Goal: Communication & Community: Answer question/provide support

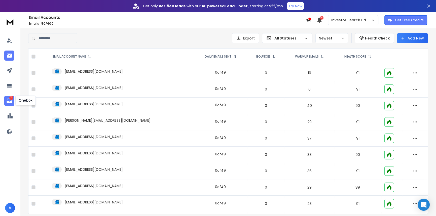
click at [10, 101] on icon at bounding box center [9, 101] width 5 height 5
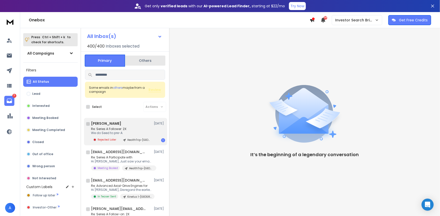
click at [138, 128] on p "Re: Series A Follower: 2X" at bounding box center [121, 129] width 60 height 4
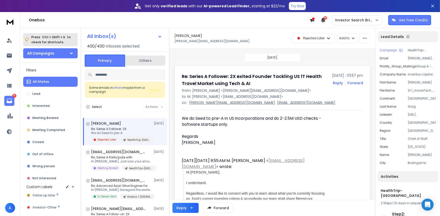
click at [65, 52] on button "All Campaigns" at bounding box center [50, 53] width 54 height 10
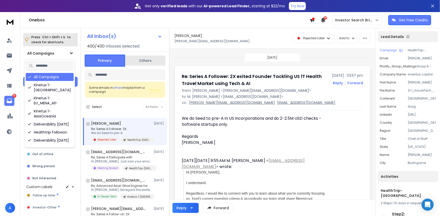
click at [49, 76] on div "All Campaigns" at bounding box center [50, 77] width 48 height 8
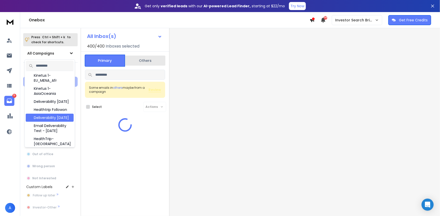
scroll to position [46, 0]
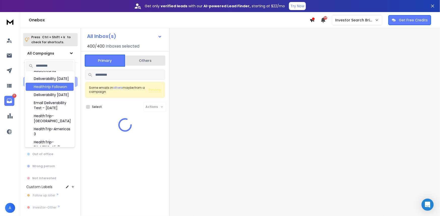
click at [56, 86] on div "Healthtrip Followon" at bounding box center [50, 87] width 48 height 8
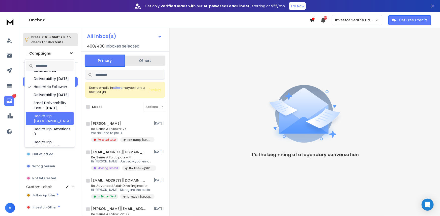
click at [55, 121] on div "HealthTrip-[GEOGRAPHIC_DATA]" at bounding box center [50, 118] width 48 height 13
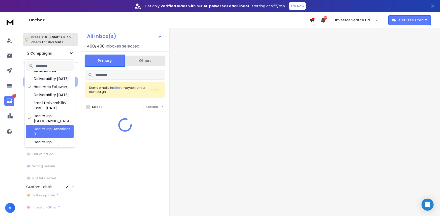
click at [49, 130] on div "HealthTrip-Americas 3" at bounding box center [50, 131] width 48 height 13
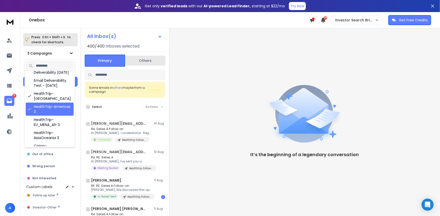
scroll to position [69, 0]
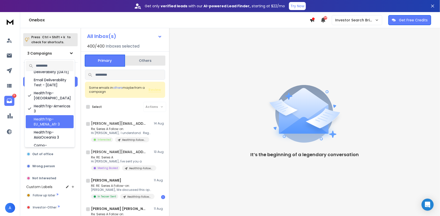
click at [51, 125] on div "HealthTrip-EU_MENA_Afr 3" at bounding box center [50, 121] width 48 height 13
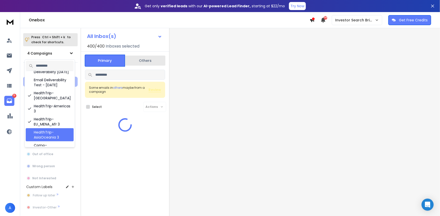
click at [49, 130] on div "HealthTrip-AsiaOceania 3" at bounding box center [50, 135] width 48 height 13
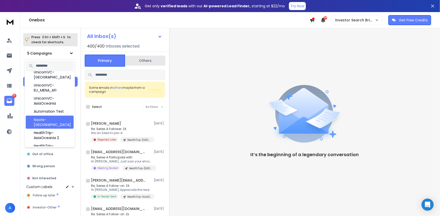
scroll to position [206, 0]
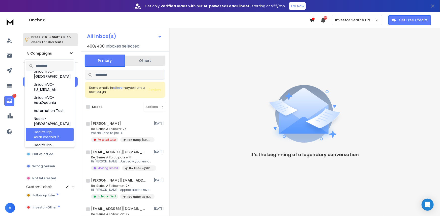
click at [49, 128] on div "HealthTrip-AsiaOceania 2" at bounding box center [50, 134] width 48 height 13
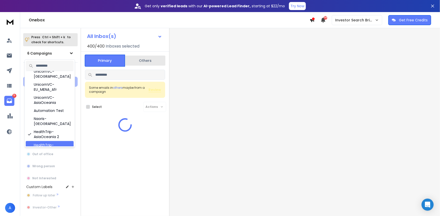
click at [47, 141] on div "HealthTrip-EU_MENA_Afr 2" at bounding box center [50, 147] width 48 height 13
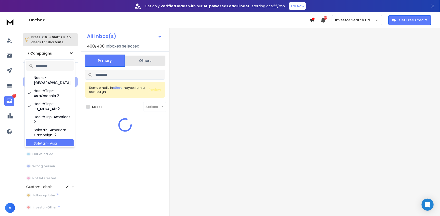
scroll to position [252, 0]
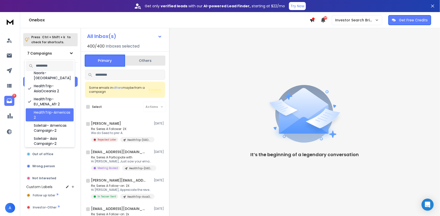
click at [49, 108] on div "HealthTrip-Americas 2" at bounding box center [50, 114] width 48 height 13
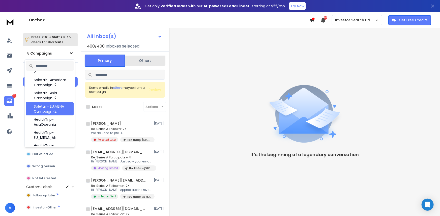
scroll to position [298, 0]
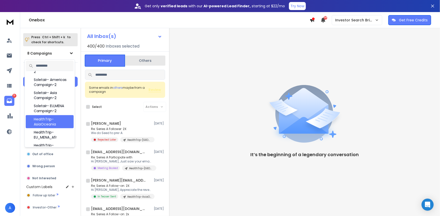
click at [50, 115] on div "HealthTrip-AsiaOceania" at bounding box center [50, 121] width 48 height 13
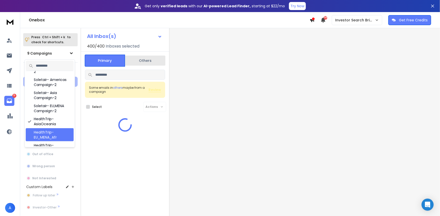
click at [47, 128] on div "HealthTrip-EU_MENA_Afr" at bounding box center [50, 134] width 48 height 13
click at [46, 141] on div "HealthTrip-[GEOGRAPHIC_DATA]" at bounding box center [50, 147] width 48 height 13
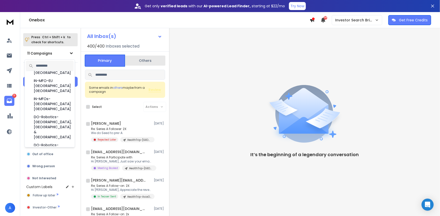
scroll to position [532, 0]
click at [194, 66] on div "It’s the beginning of a legendary conversation" at bounding box center [304, 120] width 270 height 184
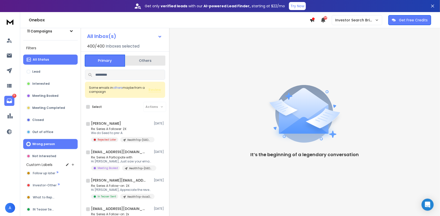
scroll to position [23, 0]
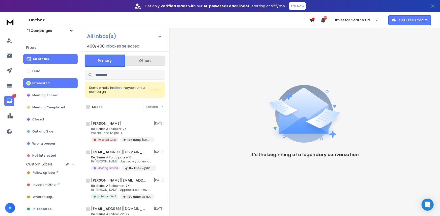
click at [48, 83] on button "Interested" at bounding box center [50, 83] width 54 height 10
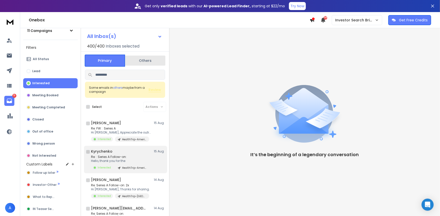
scroll to position [0, 0]
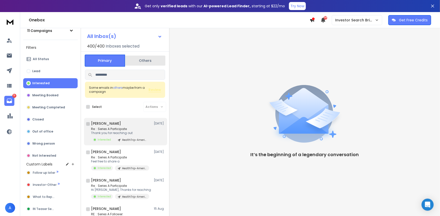
click at [129, 127] on div "[PERSON_NAME] [DATE] Re: : Series A Participate Thank you for reaching out Inte…" at bounding box center [128, 131] width 74 height 21
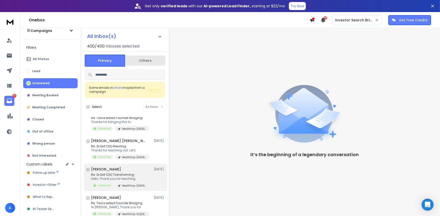
scroll to position [1053, 0]
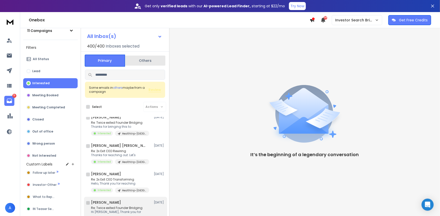
click at [122, 203] on div "[PERSON_NAME] [DATE]" at bounding box center [128, 202] width 74 height 5
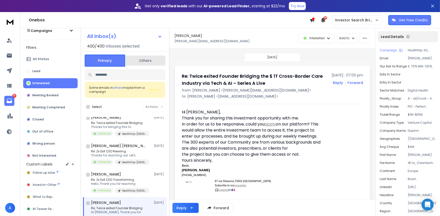
scroll to position [0, 0]
click at [325, 41] on div "Interested" at bounding box center [317, 39] width 36 height 10
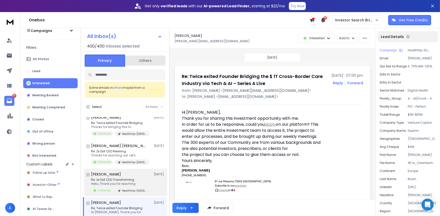
click at [132, 182] on p "Hello, Thank you for reaching" at bounding box center [120, 184] width 58 height 4
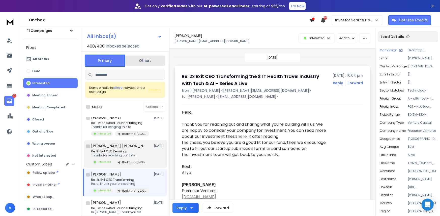
click at [114, 154] on p "Thanks for reaching out. Let's" at bounding box center [120, 156] width 58 height 4
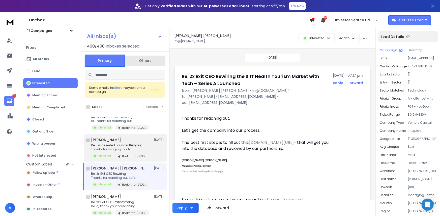
scroll to position [1030, 0]
click at [137, 149] on p "Thanks for bringing this to" at bounding box center [120, 150] width 58 height 4
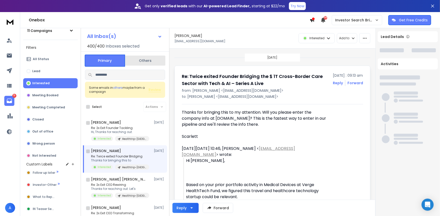
scroll to position [1007, 0]
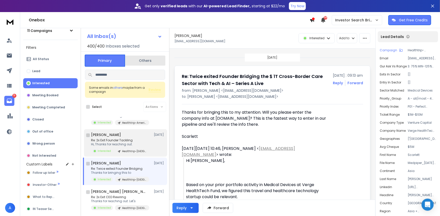
click at [137, 141] on p "Re: 2x Exit Founder Tackling" at bounding box center [120, 141] width 58 height 4
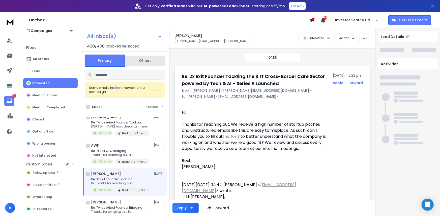
scroll to position [961, 0]
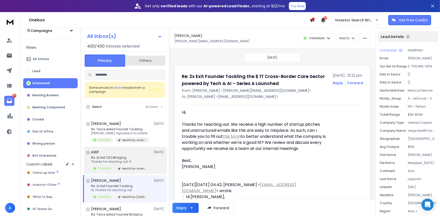
click at [123, 153] on div "AWF [DATE]" at bounding box center [128, 152] width 74 height 5
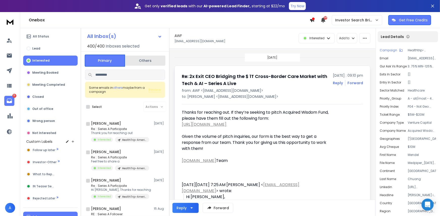
scroll to position [46, 0]
click at [44, 183] on button "IN Teaser Sent" at bounding box center [50, 186] width 54 height 10
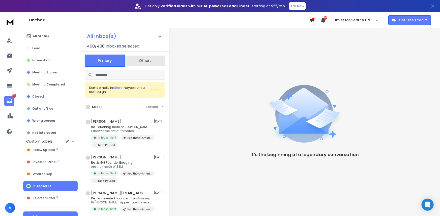
scroll to position [2824, 0]
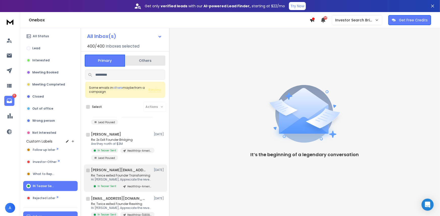
click at [135, 178] on p "Hi [PERSON_NAME], Appreciate the revert. Sure! Please" at bounding box center [121, 180] width 60 height 4
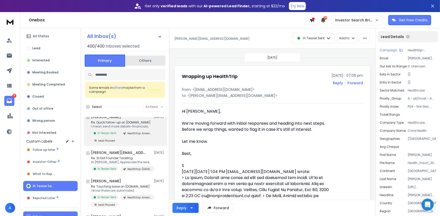
scroll to position [2709, 0]
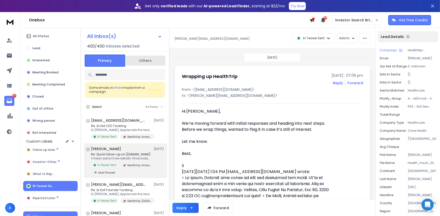
click at [118, 157] on p "I mean send more details-financials," at bounding box center [121, 159] width 60 height 4
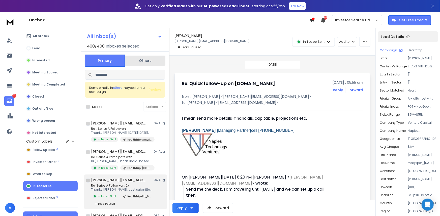
scroll to position [1289, 0]
click at [135, 184] on p "Re: Series A Follow-on: 2x" at bounding box center [121, 185] width 60 height 4
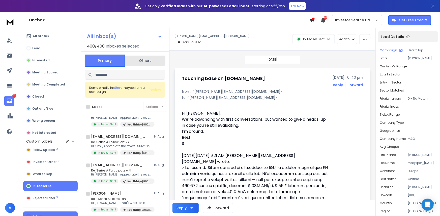
scroll to position [243, 0]
click at [114, 75] on input at bounding box center [125, 75] width 80 height 10
paste input "**********"
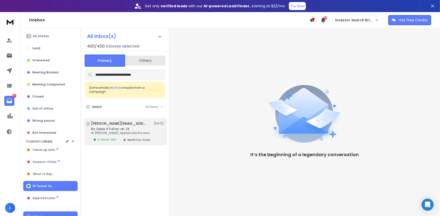
click at [137, 126] on h1 "[PERSON_NAME][EMAIL_ADDRESS][DOMAIN_NAME]" at bounding box center [118, 123] width 55 height 5
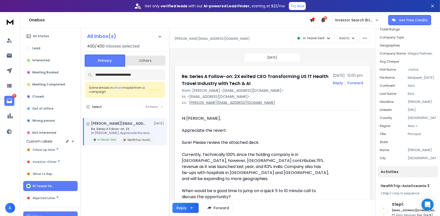
scroll to position [91, 0]
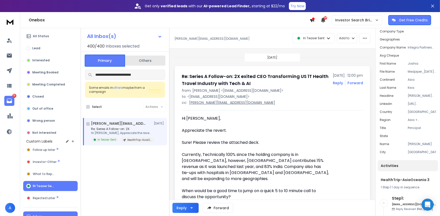
click at [413, 127] on p "Principal" at bounding box center [421, 128] width 28 height 4
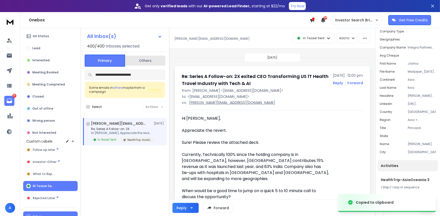
click at [150, 74] on input "**********" at bounding box center [125, 75] width 80 height 10
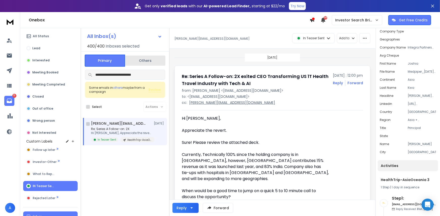
paste input
click at [416, 113] on p "[GEOGRAPHIC_DATA]" at bounding box center [421, 112] width 28 height 4
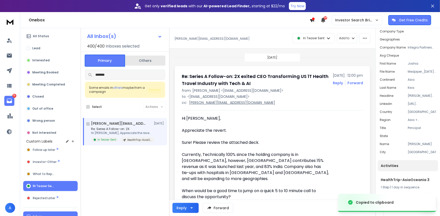
click at [116, 76] on input "*******" at bounding box center [125, 75] width 80 height 10
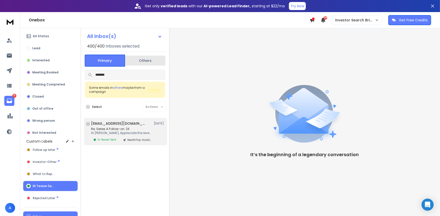
click at [126, 129] on p "Re: Series A Follow-on: 2X" at bounding box center [121, 129] width 60 height 4
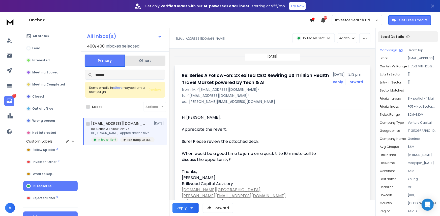
scroll to position [0, 0]
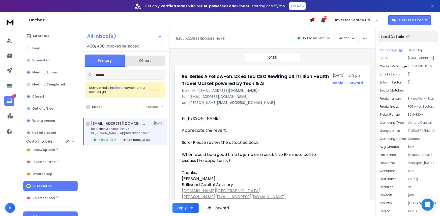
click at [349, 39] on div "Add to" at bounding box center [347, 39] width 20 height 10
click at [354, 53] on div "Subsequence" at bounding box center [359, 50] width 43 height 8
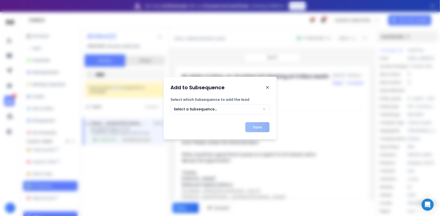
click at [241, 110] on button "Select a Subsequence..." at bounding box center [220, 109] width 99 height 10
drag, startPoint x: 226, startPoint y: 118, endPoint x: 233, endPoint y: 118, distance: 6.8
click at [251, 126] on button "Save" at bounding box center [257, 127] width 24 height 10
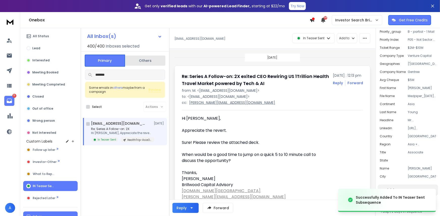
scroll to position [69, 0]
click at [414, 150] on p "Associate" at bounding box center [421, 151] width 28 height 4
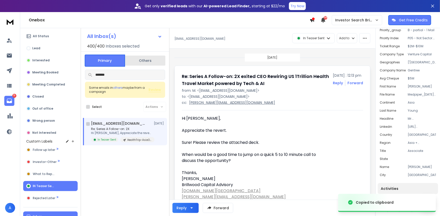
click at [408, 135] on p "[GEOGRAPHIC_DATA]" at bounding box center [421, 135] width 28 height 4
click at [135, 79] on input "*******" at bounding box center [125, 75] width 80 height 10
paste input "**********"
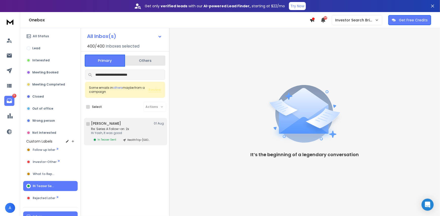
click at [127, 129] on p "Re: Series A Follow-on: 2x" at bounding box center [121, 129] width 60 height 4
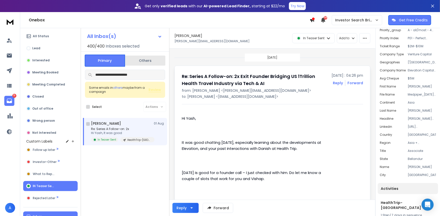
click at [412, 151] on p "Associate" at bounding box center [421, 151] width 28 height 4
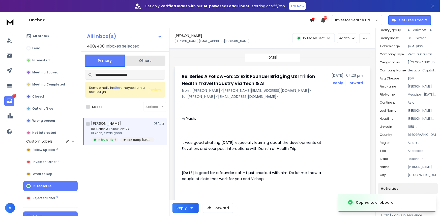
click at [407, 136] on p "[GEOGRAPHIC_DATA]" at bounding box center [421, 135] width 28 height 4
click at [129, 76] on input "**********" at bounding box center [125, 75] width 80 height 10
paste input
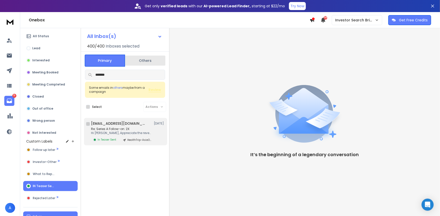
click at [136, 136] on div "Re: Series A Follow-on: 2X Hi [PERSON_NAME], Appreciate the revert. Sure! Pleas…" at bounding box center [122, 134] width 63 height 15
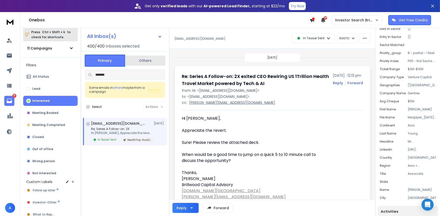
scroll to position [0, 0]
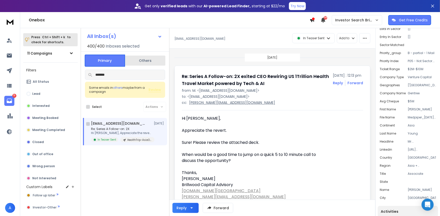
drag, startPoint x: 50, startPoint y: 81, endPoint x: 64, endPoint y: 78, distance: 14.0
click at [50, 81] on button "All Status" at bounding box center [50, 82] width 54 height 10
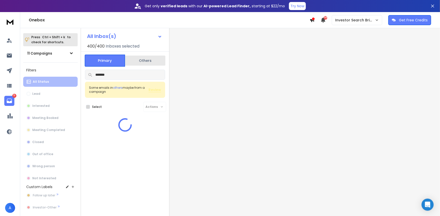
click at [110, 75] on input "*******" at bounding box center [125, 75] width 80 height 10
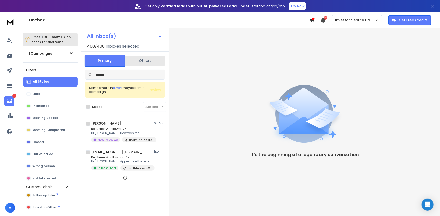
paste input
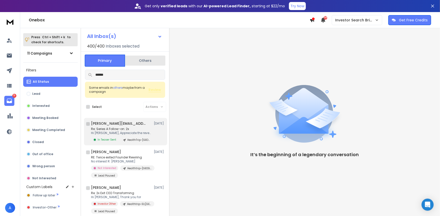
click at [113, 131] on p "Hi [PERSON_NAME], Appreciate the revert. Sure! Please" at bounding box center [121, 133] width 60 height 4
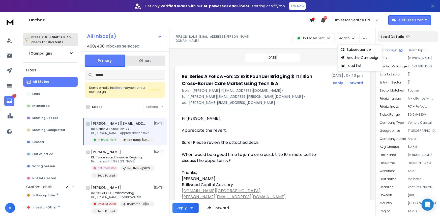
click at [348, 38] on p "Add to" at bounding box center [344, 38] width 10 height 4
click at [348, 52] on div "Subsequence" at bounding box center [355, 49] width 30 height 5
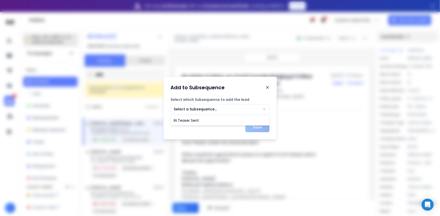
click at [215, 107] on button "Select a Subsequence..." at bounding box center [220, 109] width 99 height 10
drag, startPoint x: 206, startPoint y: 120, endPoint x: 222, endPoint y: 115, distance: 16.3
click at [259, 126] on button "Save" at bounding box center [257, 127] width 24 height 10
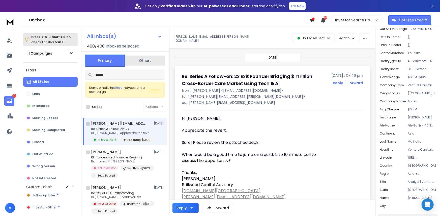
scroll to position [46, 0]
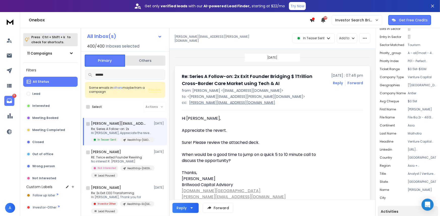
click at [407, 158] on p "[GEOGRAPHIC_DATA]" at bounding box center [421, 158] width 28 height 4
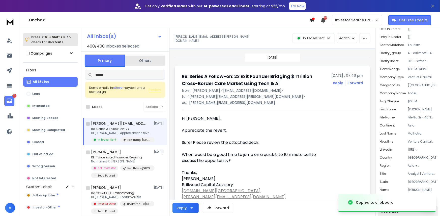
click at [412, 172] on p "Analyst | Venture Capital" at bounding box center [421, 174] width 28 height 4
click at [126, 78] on input "******" at bounding box center [125, 75] width 80 height 10
paste input "******"
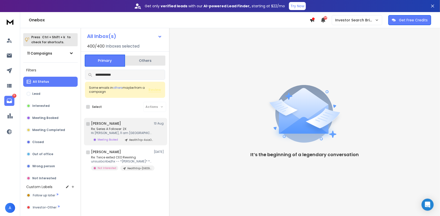
click at [119, 130] on p "Re: Series A Follower: 2X" at bounding box center [121, 129] width 60 height 4
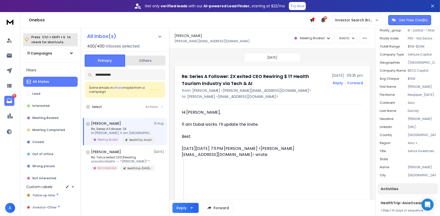
scroll to position [69, 0]
click at [415, 149] on p "Senior Investment Analyst" at bounding box center [421, 151] width 28 height 4
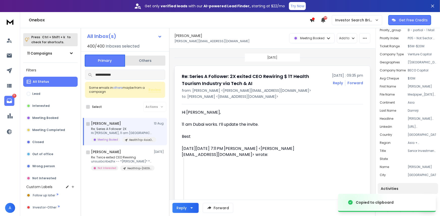
click at [413, 136] on p "[GEOGRAPHIC_DATA]" at bounding box center [421, 135] width 28 height 4
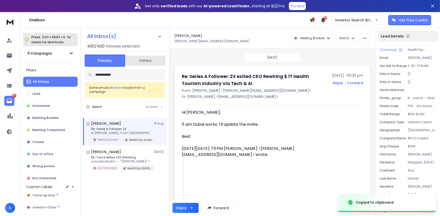
scroll to position [0, 0]
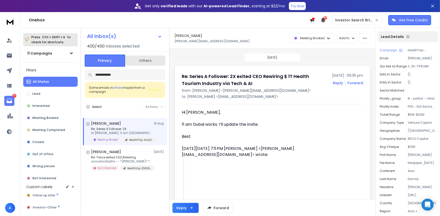
click at [146, 76] on input "**********" at bounding box center [125, 75] width 80 height 10
paste input "**********"
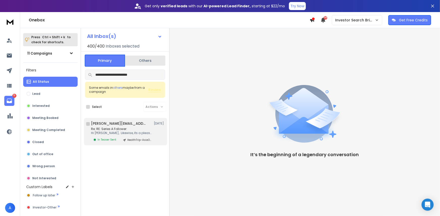
click at [142, 127] on p "Re: RE: Series A Follower:" at bounding box center [121, 129] width 60 height 4
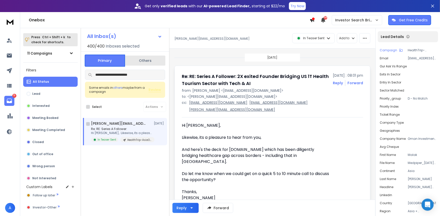
click at [326, 37] on div "In Teaser Sent" at bounding box center [313, 39] width 42 height 10
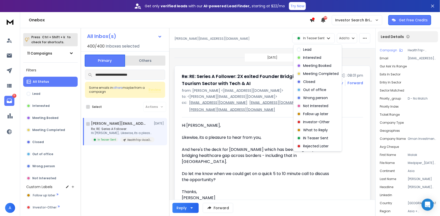
click at [344, 39] on p "Add to" at bounding box center [344, 38] width 10 height 4
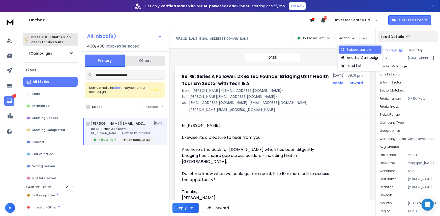
click at [345, 46] on div "Subsequence" at bounding box center [359, 50] width 43 height 8
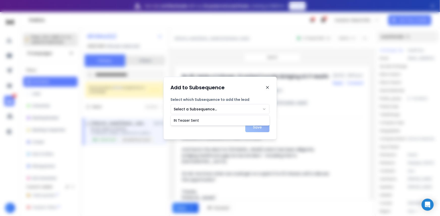
click at [248, 107] on button "Select a Subsequence..." at bounding box center [220, 109] width 99 height 10
drag, startPoint x: 224, startPoint y: 119, endPoint x: 240, endPoint y: 121, distance: 16.0
click at [254, 125] on button "Save" at bounding box center [257, 127] width 24 height 10
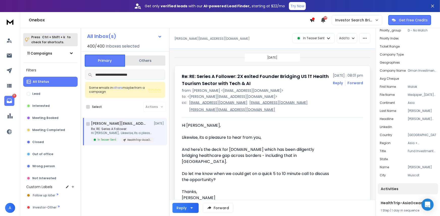
scroll to position [69, 0]
click at [413, 152] on p "Fund Investment Associate" at bounding box center [421, 151] width 28 height 4
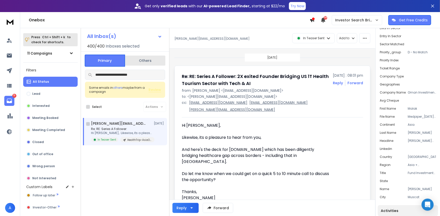
scroll to position [46, 0]
click at [412, 156] on p "[GEOGRAPHIC_DATA]" at bounding box center [421, 158] width 28 height 4
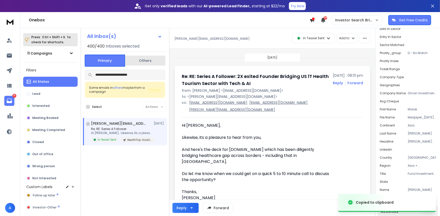
click at [112, 78] on input "**********" at bounding box center [125, 75] width 80 height 10
paste input
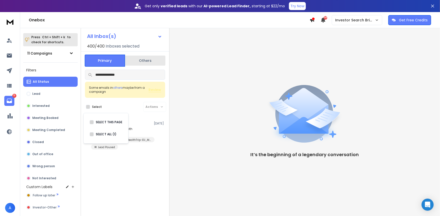
click at [103, 119] on div "SELECT THIS PAGE" at bounding box center [106, 122] width 33 height 10
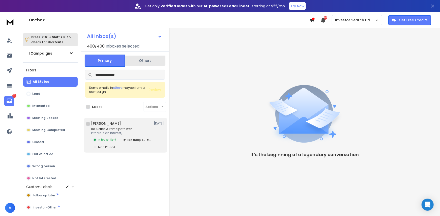
click at [137, 129] on p "Re: Series A Participate with" at bounding box center [121, 129] width 60 height 4
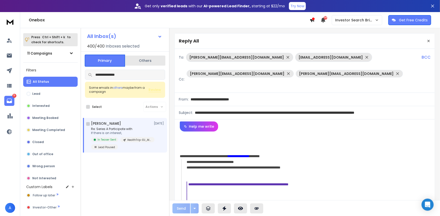
click at [429, 40] on icon at bounding box center [428, 41] width 4 height 4
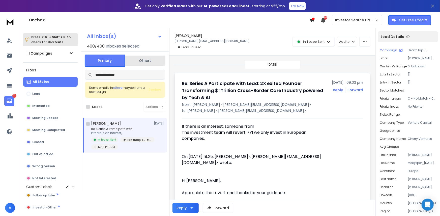
click at [351, 39] on div "Add to" at bounding box center [347, 42] width 20 height 10
click at [352, 51] on div "Subsequence" at bounding box center [355, 53] width 30 height 5
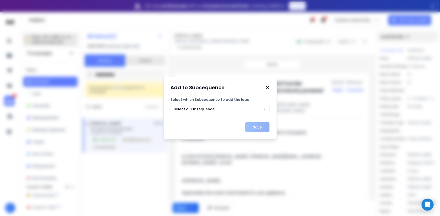
click at [259, 106] on button "Select a Subsequence..." at bounding box center [220, 109] width 99 height 10
drag, startPoint x: 208, startPoint y: 121, endPoint x: 262, endPoint y: 126, distance: 54.2
click at [262, 129] on button "Save" at bounding box center [257, 127] width 24 height 10
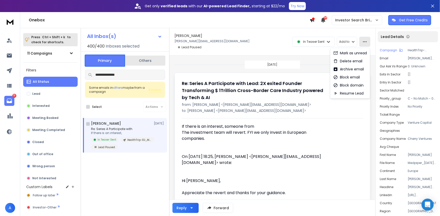
click at [365, 42] on icon "button" at bounding box center [364, 42] width 5 height 5
click at [316, 53] on div "[PERSON_NAME] [PERSON_NAME] [PERSON_NAME][EMAIL_ADDRESS][DOMAIN_NAME] Lead Paus…" at bounding box center [272, 41] width 206 height 27
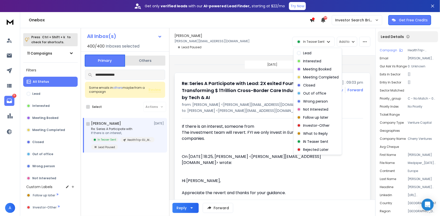
click at [322, 45] on div "In Teaser Sent" at bounding box center [313, 42] width 42 height 10
click at [325, 127] on p "Investor-Other" at bounding box center [316, 125] width 26 height 5
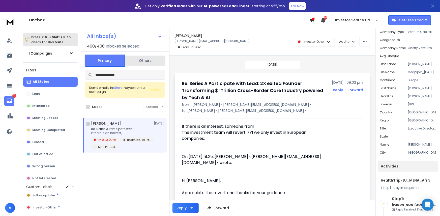
scroll to position [91, 0]
click at [422, 129] on p "Executive Director of Talent Advisory" at bounding box center [421, 128] width 28 height 4
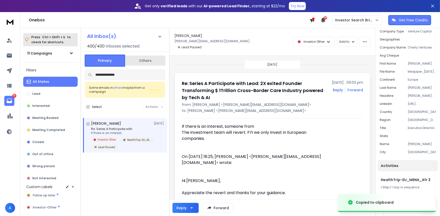
click at [415, 109] on div "Campaign HealthTrip-EU_MENA_Afr 3 Email [PERSON_NAME][EMAIL_ADDRESS][DOMAIN_NAM…" at bounding box center [407, 56] width 60 height 210
click at [415, 112] on p "[GEOGRAPHIC_DATA]" at bounding box center [421, 112] width 28 height 4
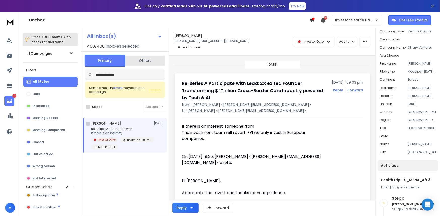
click at [109, 81] on div "**********" at bounding box center [125, 137] width 88 height 139
click at [108, 75] on input "**********" at bounding box center [125, 75] width 80 height 10
paste input "***"
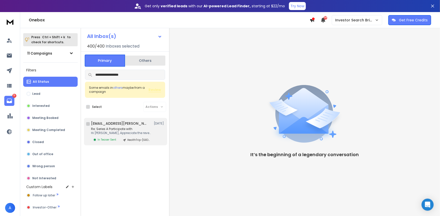
click at [103, 126] on div "[EMAIL_ADDRESS][PERSON_NAME][DOMAIN_NAME] [DATE] Re: Series A Participate with …" at bounding box center [128, 131] width 74 height 21
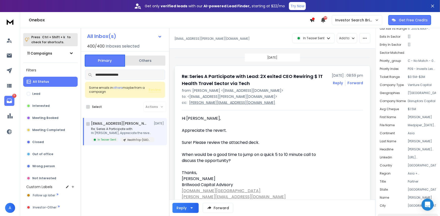
scroll to position [46, 0]
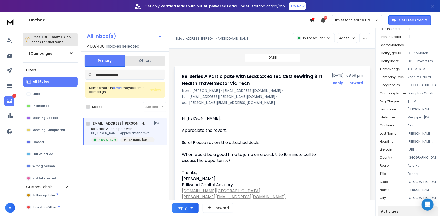
click at [416, 156] on p "[GEOGRAPHIC_DATA]" at bounding box center [421, 158] width 28 height 4
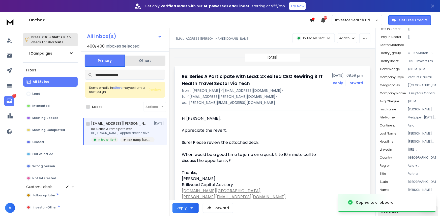
click at [415, 173] on p "Partner" at bounding box center [421, 174] width 28 height 4
click at [352, 43] on div "Add to" at bounding box center [347, 39] width 20 height 10
click at [354, 46] on div "Subsequence" at bounding box center [359, 50] width 43 height 8
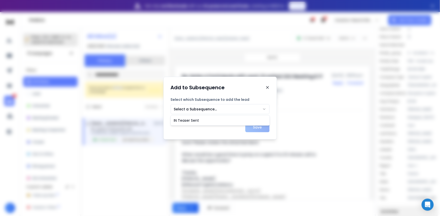
click at [263, 105] on button "Select a Subsequence..." at bounding box center [220, 109] width 99 height 10
click at [258, 127] on button "Save" at bounding box center [257, 127] width 24 height 10
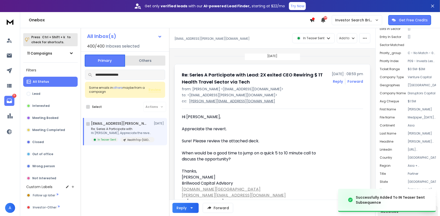
scroll to position [0, 0]
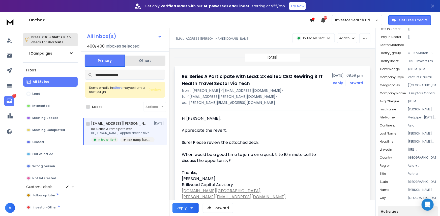
click at [149, 76] on input "**********" at bounding box center [125, 75] width 80 height 10
paste input
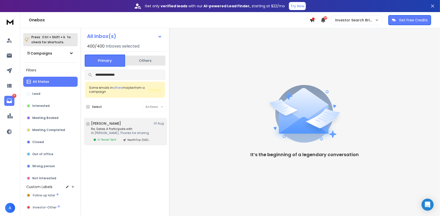
type input "**********"
click at [105, 121] on div "[PERSON_NAME] [DATE] Re: Series A Participate with Hi [PERSON_NAME], Thanks for…" at bounding box center [125, 131] width 83 height 27
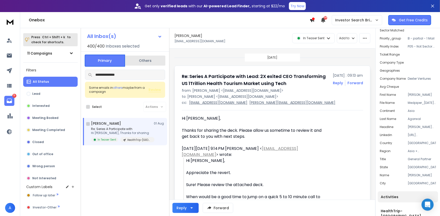
scroll to position [91, 0]
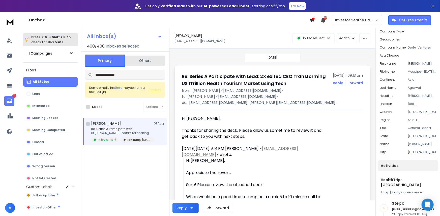
click at [415, 124] on div "Campaign HealthTrip-[GEOGRAPHIC_DATA] Email [EMAIL_ADDRESS][DOMAIN_NAME] our as…" at bounding box center [407, 56] width 60 height 210
click at [414, 127] on p "General Partner" at bounding box center [421, 128] width 28 height 4
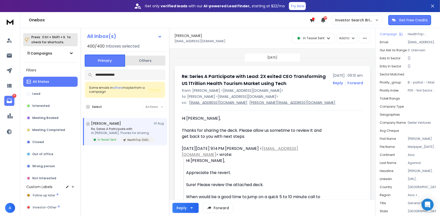
scroll to position [0, 0]
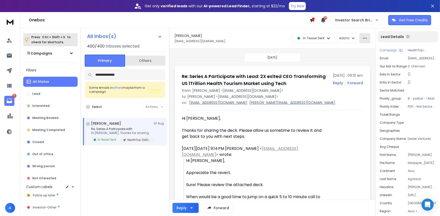
click at [365, 41] on button "button" at bounding box center [364, 38] width 11 height 10
click at [351, 42] on div "Add to" at bounding box center [347, 39] width 20 height 10
click at [312, 53] on div "[PERSON_NAME] [PERSON_NAME] [EMAIL_ADDRESS][DOMAIN_NAME] In Teaser Sent Add to …" at bounding box center [272, 136] width 206 height 216
click at [407, 38] on icon at bounding box center [408, 37] width 4 height 4
click at [407, 38] on icon at bounding box center [407, 36] width 3 height 3
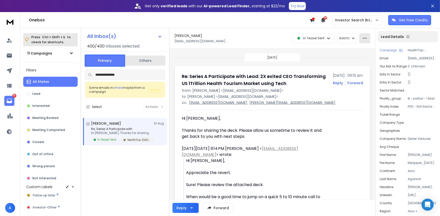
click at [364, 41] on button "button" at bounding box center [364, 38] width 11 height 10
click at [363, 41] on button "button" at bounding box center [364, 38] width 11 height 10
click at [397, 50] on button "Campaign" at bounding box center [390, 50] width 23 height 4
click at [392, 49] on p "Campaign" at bounding box center [387, 50] width 17 height 4
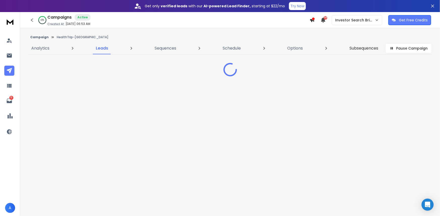
click at [361, 47] on p "Subsequences" at bounding box center [363, 48] width 29 height 6
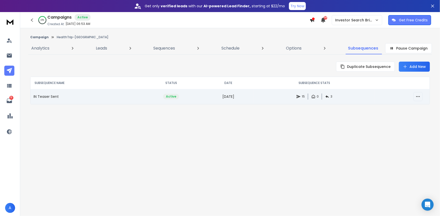
click at [87, 101] on td "IN Teaser Sent" at bounding box center [84, 96] width 109 height 15
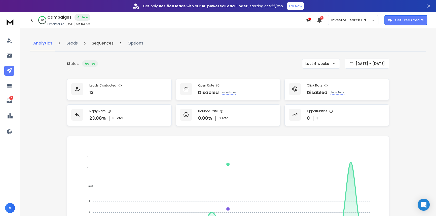
click at [105, 43] on p "Sequences" at bounding box center [103, 43] width 22 height 6
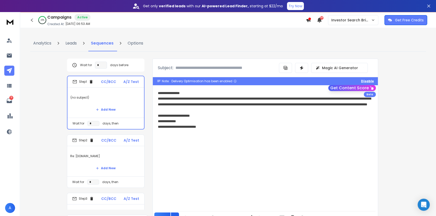
click at [181, 94] on div "**********" at bounding box center [265, 93] width 215 height 6
drag, startPoint x: 182, startPoint y: 94, endPoint x: 162, endPoint y: 91, distance: 19.8
click at [162, 91] on div "**********" at bounding box center [265, 93] width 215 height 6
click at [173, 164] on div "**********" at bounding box center [265, 147] width 225 height 125
click at [127, 158] on p "Re: [DOMAIN_NAME]" at bounding box center [105, 156] width 71 height 14
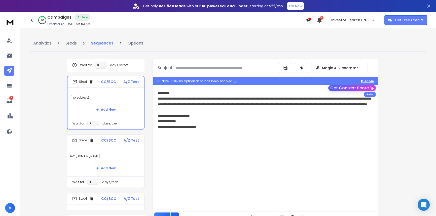
type input "**********"
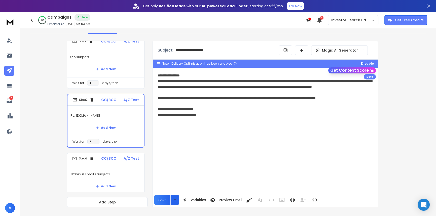
scroll to position [25, 0]
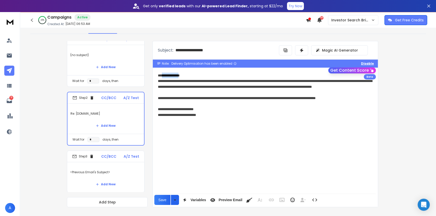
drag, startPoint x: 182, startPoint y: 75, endPoint x: 162, endPoint y: 74, distance: 20.2
click at [162, 74] on span "**********" at bounding box center [169, 76] width 22 height 4
click at [178, 77] on div "****" at bounding box center [265, 76] width 215 height 6
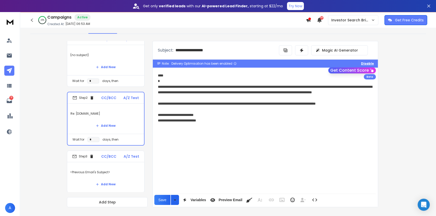
click at [162, 76] on span "****" at bounding box center [161, 76] width 6 height 4
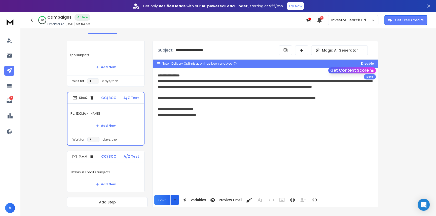
click at [229, 185] on div "**********" at bounding box center [265, 130] width 225 height 125
click at [204, 73] on div "**********" at bounding box center [265, 76] width 215 height 6
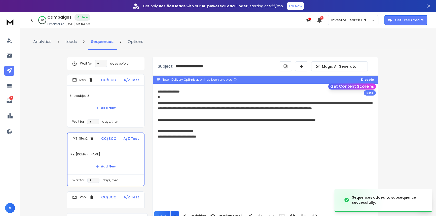
scroll to position [0, 0]
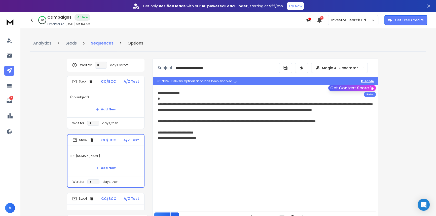
click at [132, 42] on p "Options" at bounding box center [136, 43] width 16 height 6
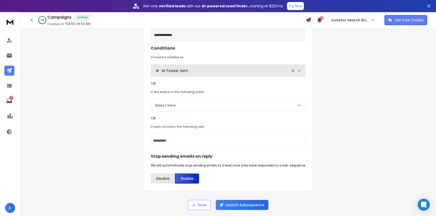
scroll to position [54, 0]
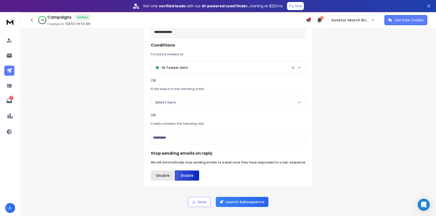
click at [199, 203] on button "Save" at bounding box center [199, 202] width 23 height 10
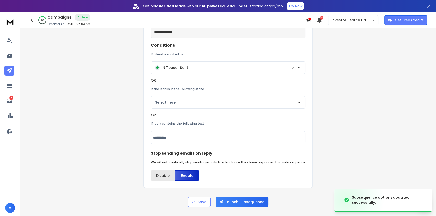
click at [238, 201] on button "Launch Subsequence" at bounding box center [242, 202] width 53 height 10
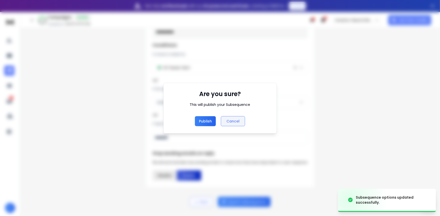
click at [208, 122] on button "Publish" at bounding box center [205, 121] width 21 height 10
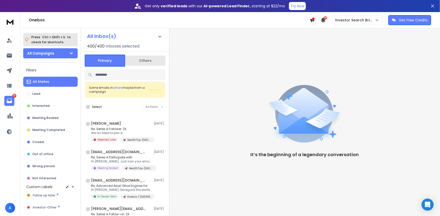
click at [41, 51] on h1 "All Campaigns" at bounding box center [40, 53] width 27 height 5
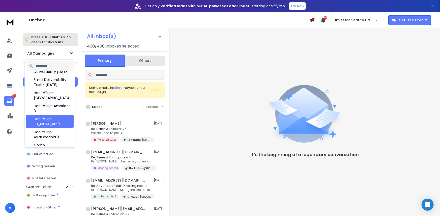
scroll to position [69, 0]
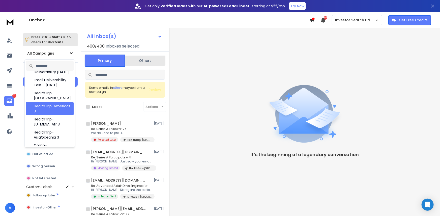
click at [52, 108] on div "HealthTrip-Americas 3" at bounding box center [50, 108] width 48 height 13
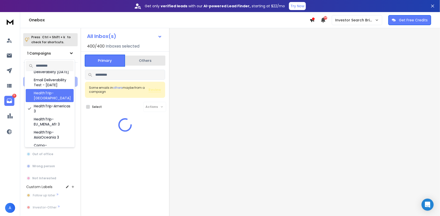
click at [53, 97] on div "HealthTrip-[GEOGRAPHIC_DATA]" at bounding box center [50, 95] width 48 height 13
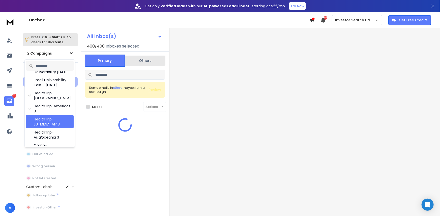
click at [51, 122] on div "HealthTrip-EU_MENA_Afr 3" at bounding box center [50, 121] width 48 height 13
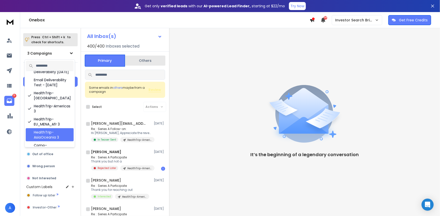
click at [52, 134] on div "HealthTrip-AsiaOceania 3" at bounding box center [50, 135] width 48 height 13
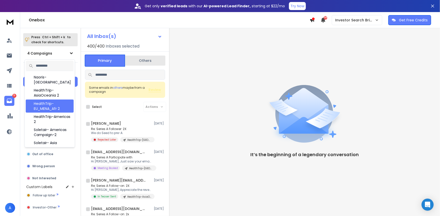
scroll to position [252, 0]
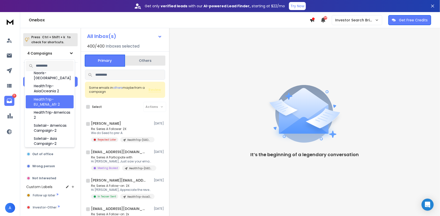
click at [46, 95] on div "HealthTrip-EU_MENA_Afr 2" at bounding box center [50, 101] width 48 height 13
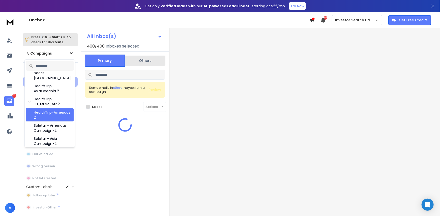
click at [47, 108] on div "HealthTrip-Americas 2" at bounding box center [50, 114] width 48 height 13
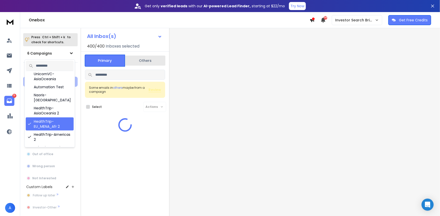
scroll to position [229, 0]
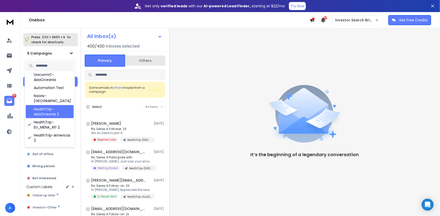
click at [57, 105] on div "HealthTrip-AsiaOceania 2" at bounding box center [50, 111] width 48 height 13
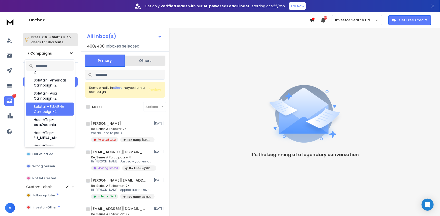
scroll to position [298, 0]
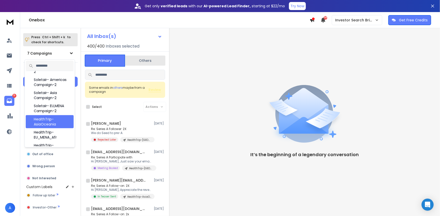
click at [49, 115] on div "HealthTrip-AsiaOceania" at bounding box center [50, 121] width 48 height 13
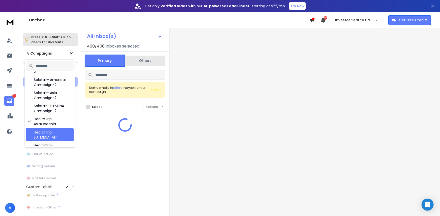
click at [48, 128] on div "HealthTrip-EU_MENA_Afr" at bounding box center [50, 134] width 48 height 13
click at [51, 141] on div "HealthTrip-[GEOGRAPHIC_DATA]" at bounding box center [50, 147] width 48 height 13
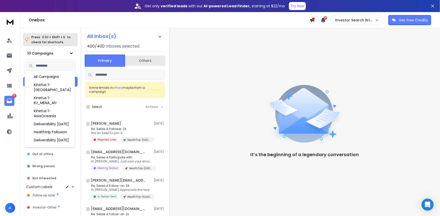
scroll to position [0, 0]
click at [71, 56] on button "10 Campaigns" at bounding box center [50, 53] width 54 height 10
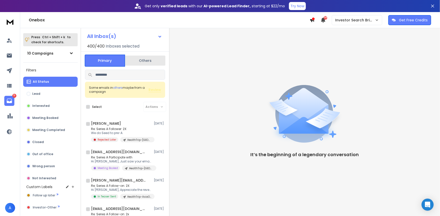
click at [133, 76] on input at bounding box center [125, 75] width 80 height 10
paste input "**********"
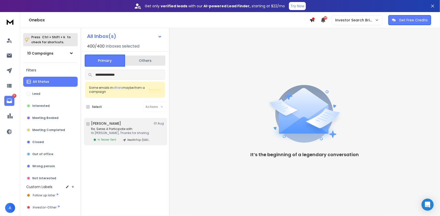
click at [117, 132] on p "Hi [PERSON_NAME], Thanks for sharing" at bounding box center [121, 133] width 60 height 4
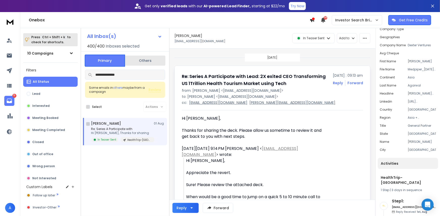
scroll to position [93, 0]
click at [415, 127] on p "General Partner" at bounding box center [421, 126] width 28 height 4
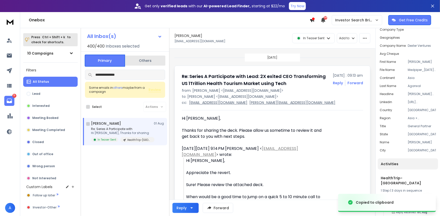
click at [131, 78] on input "**********" at bounding box center [125, 75] width 80 height 10
paste input "********"
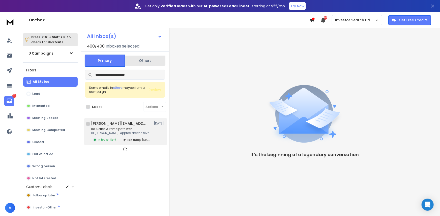
click at [106, 132] on p "Hi [PERSON_NAME], Appreciate the revert. Yes- it's" at bounding box center [121, 133] width 60 height 4
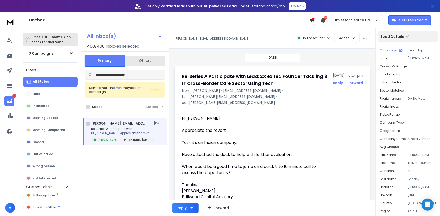
click at [355, 38] on icon at bounding box center [353, 39] width 4 height 4
click at [351, 46] on div "Subsequence" at bounding box center [359, 50] width 43 height 8
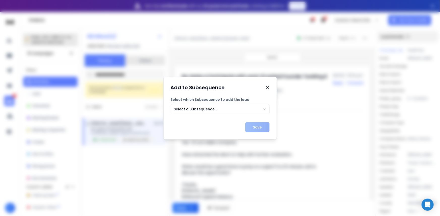
click at [262, 109] on icon "button" at bounding box center [264, 109] width 4 height 4
click at [255, 123] on button "Save" at bounding box center [257, 127] width 24 height 10
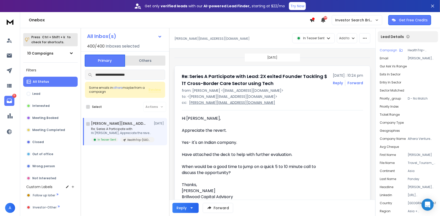
click at [351, 40] on div "Add to" at bounding box center [347, 39] width 20 height 10
click at [353, 50] on div "Subsequence" at bounding box center [355, 49] width 30 height 5
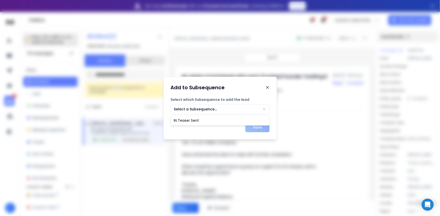
click at [226, 104] on div "Select which Subsequence to add the lead Select a Subsequence..." at bounding box center [220, 106] width 99 height 19
click at [260, 129] on button "Save" at bounding box center [257, 127] width 24 height 10
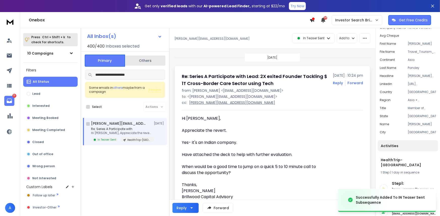
scroll to position [114, 0]
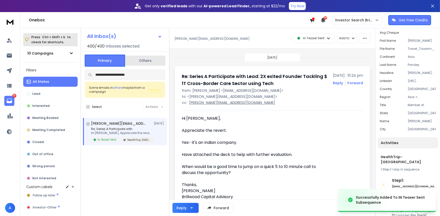
click at [420, 107] on p "Member of Investment Team" at bounding box center [421, 105] width 28 height 4
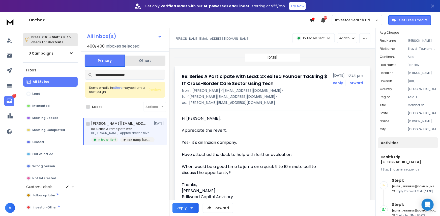
click at [123, 72] on input "**********" at bounding box center [125, 75] width 80 height 10
paste input "*******"
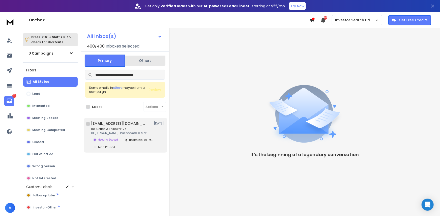
click at [139, 126] on div "[EMAIL_ADDRESS][DOMAIN_NAME] [DATE] Re: Series A Follower: 2X Hi [PERSON_NAME],…" at bounding box center [128, 135] width 74 height 29
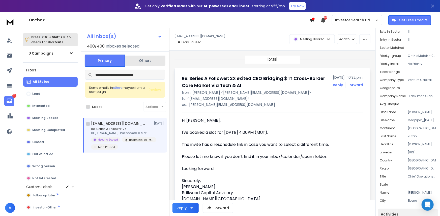
scroll to position [46, 0]
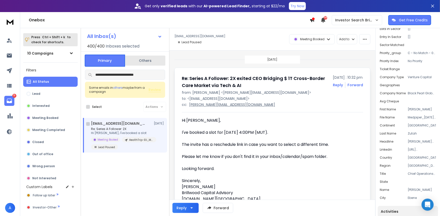
click at [410, 175] on p "Chief Operations Officer" at bounding box center [421, 174] width 28 height 4
click at [416, 157] on p "[GEOGRAPHIC_DATA]" at bounding box center [421, 158] width 28 height 4
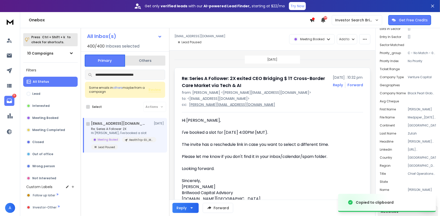
click at [130, 74] on input "**********" at bounding box center [125, 75] width 80 height 10
paste input
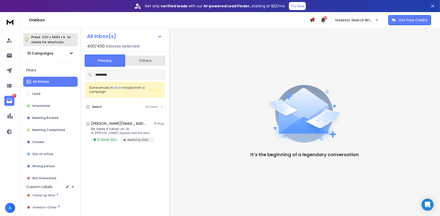
drag, startPoint x: 126, startPoint y: 76, endPoint x: 54, endPoint y: 80, distance: 71.9
click at [54, 80] on div "Press Ctrl + Shift + k to check for shortcuts. 10 Campaigns 10 Campaigns Filter…" at bounding box center [230, 136] width 420 height 216
paste input
click at [103, 75] on input "*********" at bounding box center [125, 75] width 80 height 10
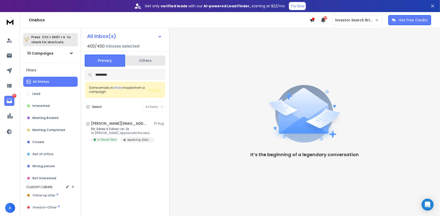
click at [103, 75] on input "*********" at bounding box center [125, 75] width 80 height 10
paste input "**********"
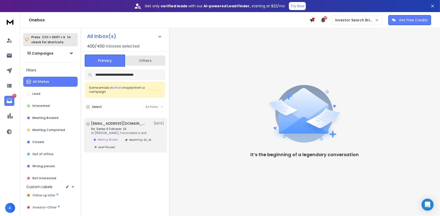
click at [107, 127] on p "Re: Series A Follower: 2X" at bounding box center [121, 129] width 60 height 4
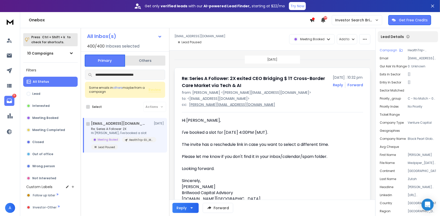
click at [118, 74] on input "**********" at bounding box center [125, 75] width 80 height 10
paste input
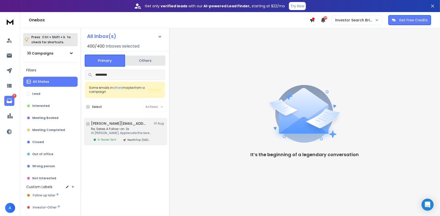
click at [137, 125] on h1 "[PERSON_NAME][EMAIL_ADDRESS][DOMAIN_NAME]" at bounding box center [118, 123] width 55 height 5
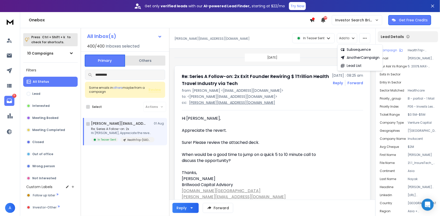
click at [348, 35] on div "Add to" at bounding box center [347, 39] width 20 height 10
click at [365, 50] on div "Subsequence" at bounding box center [355, 49] width 30 height 5
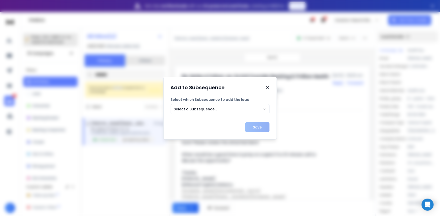
click at [208, 109] on button "Select a Subsequence..." at bounding box center [220, 109] width 99 height 10
drag, startPoint x: 207, startPoint y: 118, endPoint x: 216, endPoint y: 117, distance: 9.2
click at [267, 128] on button "Save" at bounding box center [257, 127] width 24 height 10
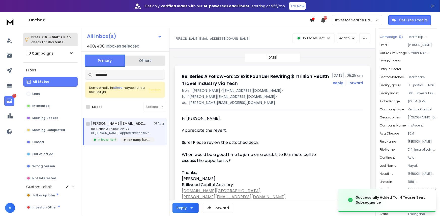
scroll to position [69, 0]
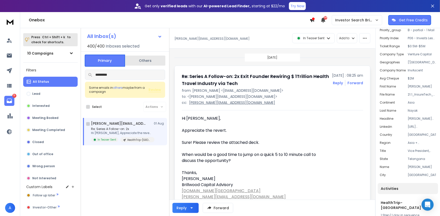
click at [418, 150] on p "Vice President, Investments" at bounding box center [421, 151] width 28 height 4
drag, startPoint x: 412, startPoint y: 136, endPoint x: 230, endPoint y: 94, distance: 186.3
click at [412, 135] on p "[GEOGRAPHIC_DATA]" at bounding box center [421, 135] width 28 height 4
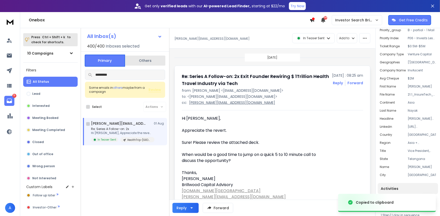
click at [118, 71] on input "*********" at bounding box center [125, 75] width 80 height 10
paste input "***"
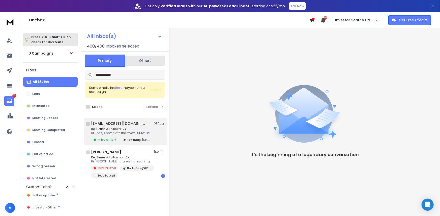
click at [123, 126] on div "[EMAIL_ADDRESS][DOMAIN_NAME] [DATE] Re: Series A Follower: 2x Hi [PERSON_NAME],…" at bounding box center [128, 131] width 74 height 21
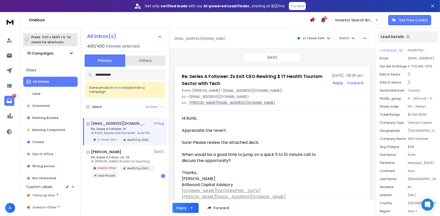
click at [349, 40] on div "Add to" at bounding box center [347, 39] width 20 height 10
click at [349, 47] on div "Subsequence" at bounding box center [355, 49] width 30 height 5
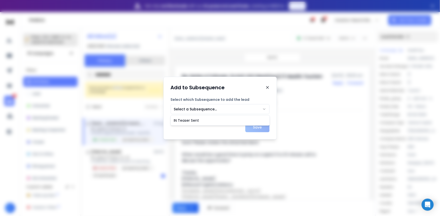
click at [246, 112] on button "Select a Subsequence..." at bounding box center [220, 109] width 99 height 10
click at [268, 127] on button "Save" at bounding box center [257, 127] width 24 height 10
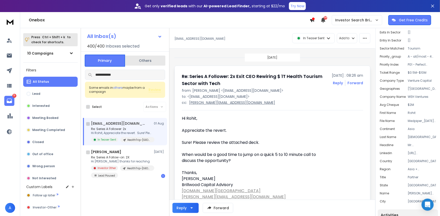
scroll to position [46, 0]
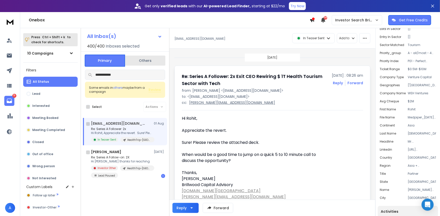
click at [409, 174] on p "Partner" at bounding box center [421, 174] width 28 height 4
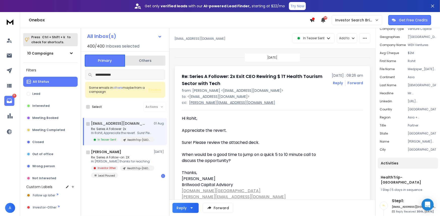
scroll to position [114, 0]
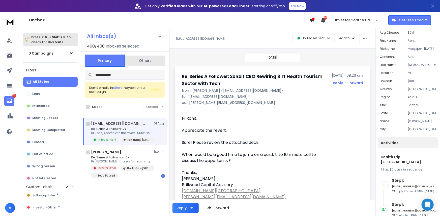
click at [128, 75] on input "**********" at bounding box center [125, 75] width 80 height 10
paste input "**********"
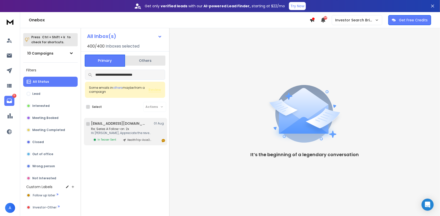
click at [131, 130] on p "Re: Series A Follow-on: 2x" at bounding box center [121, 129] width 60 height 4
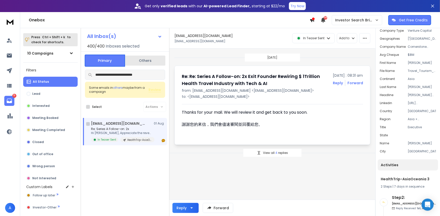
scroll to position [91, 0]
click at [413, 113] on p "[GEOGRAPHIC_DATA]" at bounding box center [421, 112] width 28 height 4
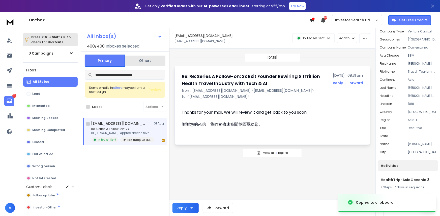
drag, startPoint x: 411, startPoint y: 126, endPoint x: 303, endPoint y: 103, distance: 110.8
click at [411, 126] on p "Executive" at bounding box center [421, 128] width 28 height 4
click at [114, 76] on input "**********" at bounding box center [125, 75] width 80 height 10
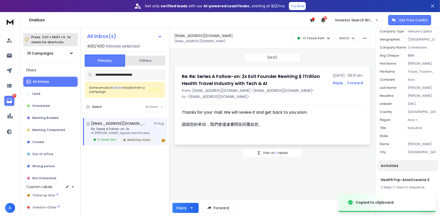
paste input "*"
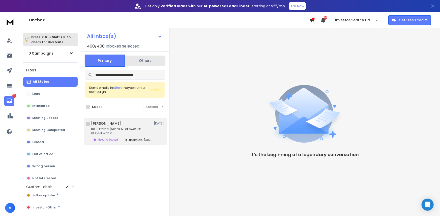
click at [132, 125] on div "[PERSON_NAME] [DATE]" at bounding box center [128, 123] width 74 height 5
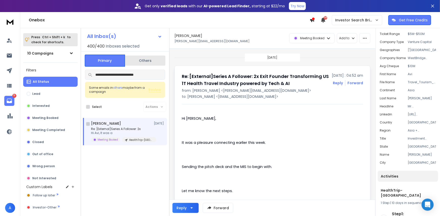
scroll to position [70, 0]
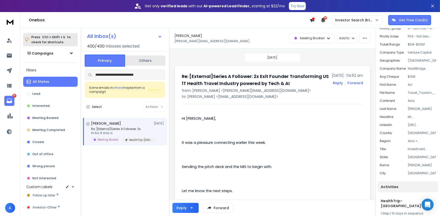
click at [415, 151] on p "Investment Analyst" at bounding box center [421, 149] width 28 height 4
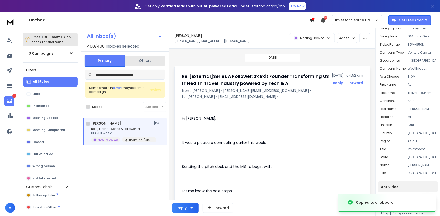
click at [410, 131] on p "[GEOGRAPHIC_DATA]" at bounding box center [421, 133] width 28 height 4
click at [139, 76] on input "**********" at bounding box center [125, 75] width 80 height 10
paste input
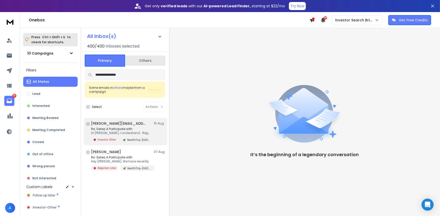
click at [123, 123] on h1 "[PERSON_NAME][EMAIL_ADDRESS][DOMAIN_NAME]" at bounding box center [118, 123] width 55 height 5
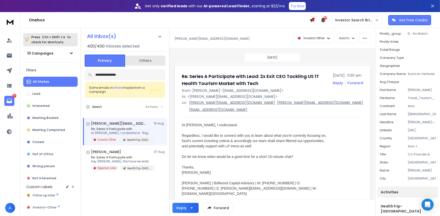
scroll to position [69, 0]
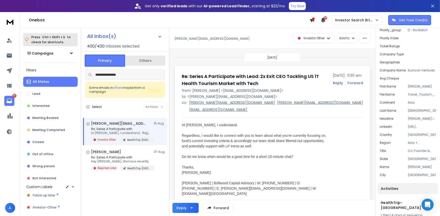
click at [417, 151] on p "Co-Founder & Partner" at bounding box center [421, 151] width 28 height 4
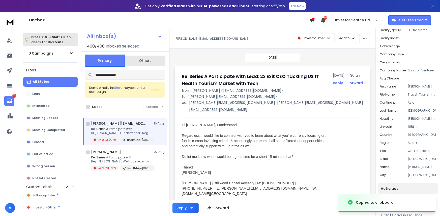
click at [411, 130] on div "Campaign HealthTrip-[GEOGRAPHIC_DATA] Email [PERSON_NAME][EMAIL_ADDRESS][DOMAIN…" at bounding box center [407, 79] width 60 height 210
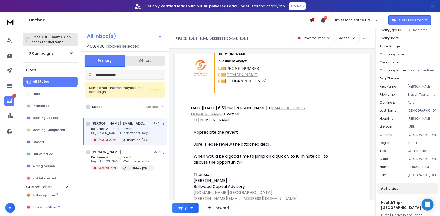
scroll to position [229, 0]
click at [135, 76] on input "**********" at bounding box center [125, 75] width 80 height 10
paste input
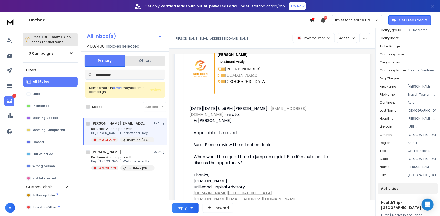
click at [135, 78] on input "**********" at bounding box center [125, 75] width 80 height 10
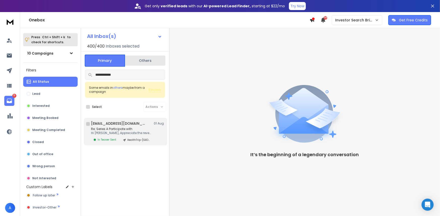
click at [124, 126] on div "[EMAIL_ADDRESS][DOMAIN_NAME] [DATE] Re: Series A Participate with Hi [PERSON_NA…" at bounding box center [128, 131] width 74 height 21
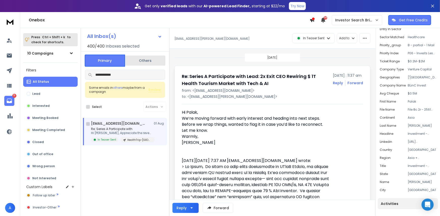
scroll to position [91, 0]
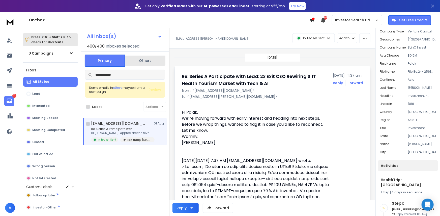
click at [415, 126] on p "Investment - Education Sector / Chief Financial Officer" at bounding box center [421, 128] width 28 height 4
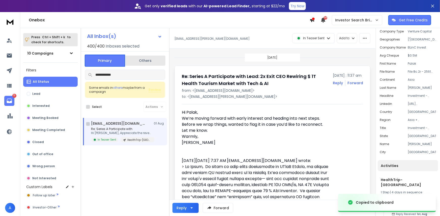
click at [411, 110] on p "[GEOGRAPHIC_DATA]" at bounding box center [421, 112] width 28 height 4
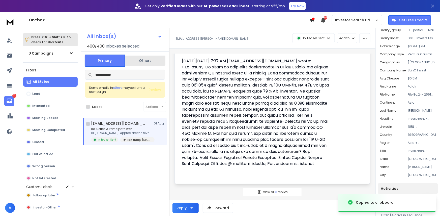
scroll to position [114, 0]
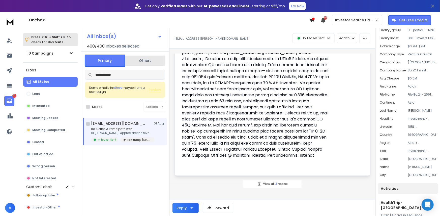
click at [286, 184] on p "View all 3 replies" at bounding box center [275, 184] width 25 height 4
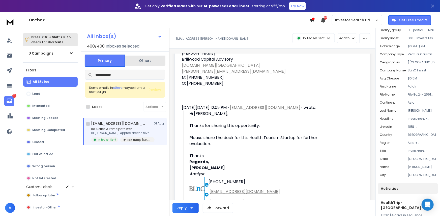
scroll to position [366, 0]
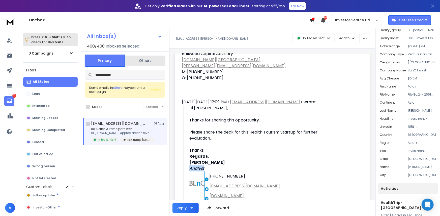
drag, startPoint x: 204, startPoint y: 175, endPoint x: 189, endPoint y: 176, distance: 14.6
click at [189, 172] on em "Analyst" at bounding box center [196, 169] width 15 height 6
copy em "Analyst"
click at [112, 73] on input "**********" at bounding box center [125, 75] width 80 height 10
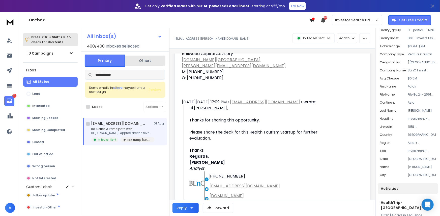
click at [112, 73] on input "**********" at bounding box center [125, 75] width 80 height 10
paste input "**********"
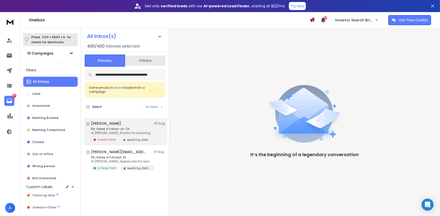
type input "**********"
click at [127, 134] on p "Hi [PERSON_NAME], thanks for reaching" at bounding box center [121, 133] width 60 height 4
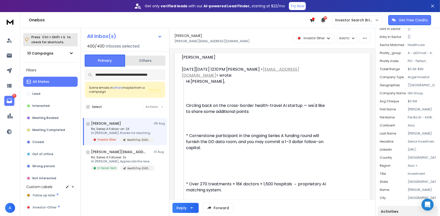
scroll to position [137, 0]
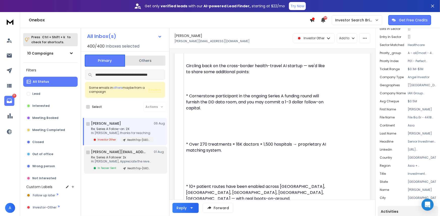
click at [133, 154] on div "[PERSON_NAME][EMAIL_ADDRESS][DOMAIN_NAME] [DATE]" at bounding box center [128, 152] width 74 height 5
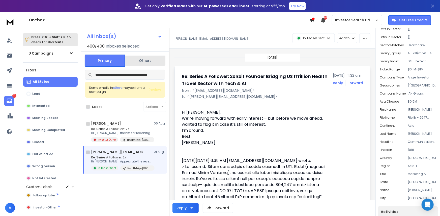
scroll to position [46, 0]
click at [416, 174] on p "Marketing & Strategic Communications Lead" at bounding box center [421, 174] width 28 height 4
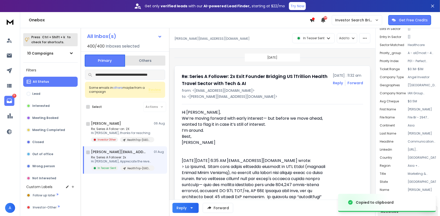
click at [413, 156] on p "[GEOGRAPHIC_DATA]" at bounding box center [421, 158] width 28 height 4
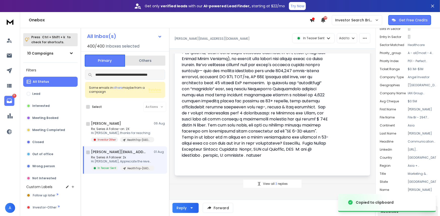
scroll to position [120, 0]
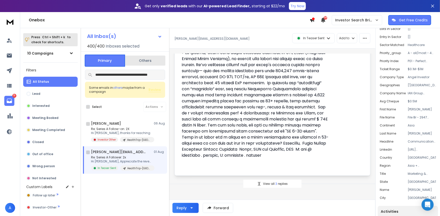
click at [276, 186] on span "3" at bounding box center [276, 184] width 3 height 4
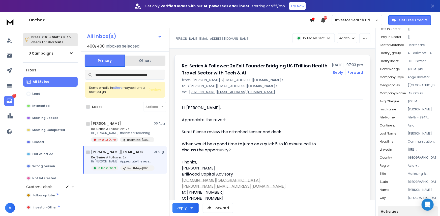
scroll to position [252, 0]
drag, startPoint x: 187, startPoint y: 91, endPoint x: 217, endPoint y: 93, distance: 29.8
click at [217, 88] on p "to: <[PERSON_NAME][EMAIL_ADDRESS][DOMAIN_NAME]>" at bounding box center [272, 85] width 181 height 5
drag, startPoint x: 224, startPoint y: 93, endPoint x: 188, endPoint y: 91, distance: 35.3
click at [188, 88] on p "to: <[PERSON_NAME][EMAIL_ADDRESS][DOMAIN_NAME]>" at bounding box center [272, 85] width 181 height 5
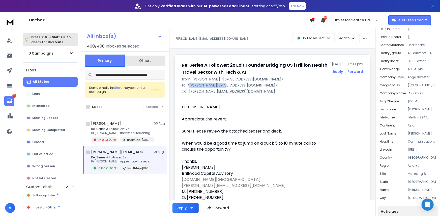
copy p "[PERSON_NAME][EMAIL_ADDRESS][DOMAIN_NAME]"
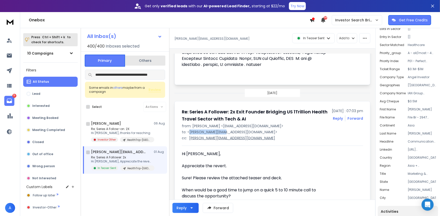
scroll to position [206, 0]
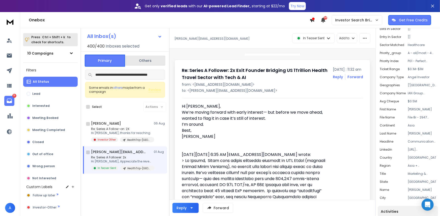
scroll to position [0, 0]
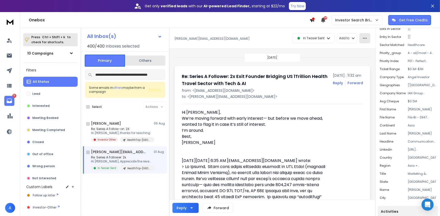
click at [360, 40] on button "button" at bounding box center [364, 38] width 11 height 10
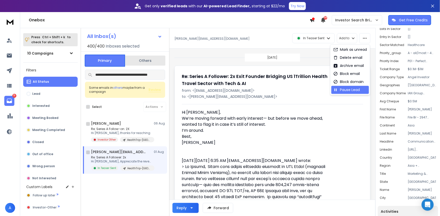
click at [359, 92] on div "Pause Lead" at bounding box center [346, 89] width 26 height 5
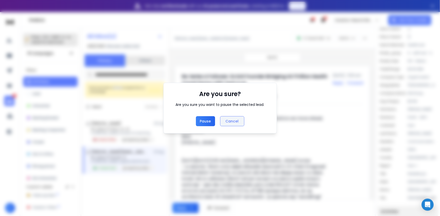
click at [215, 118] on div "Pause Cancel" at bounding box center [220, 121] width 48 height 10
click at [211, 120] on button "Pause" at bounding box center [205, 121] width 19 height 10
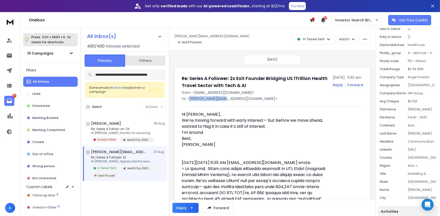
drag, startPoint x: 189, startPoint y: 100, endPoint x: 224, endPoint y: 102, distance: 35.3
click at [224, 102] on div "Re: Series A Follower: 2x Exit Founder Bridging US 1Trillion Health Travel Sect…" at bounding box center [272, 180] width 181 height 210
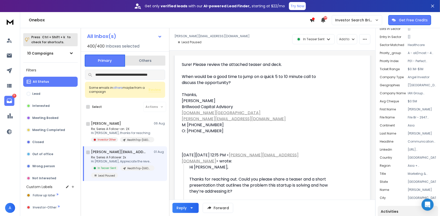
scroll to position [252, 0]
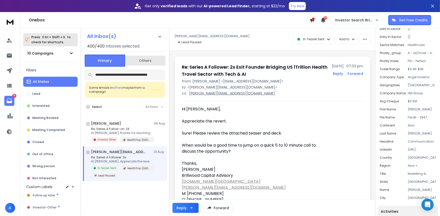
click at [337, 76] on button "Reply" at bounding box center [338, 73] width 10 height 5
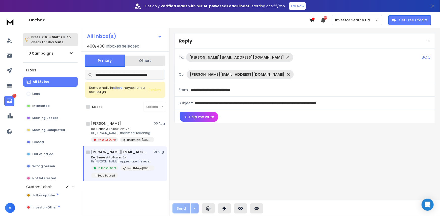
scroll to position [0, 0]
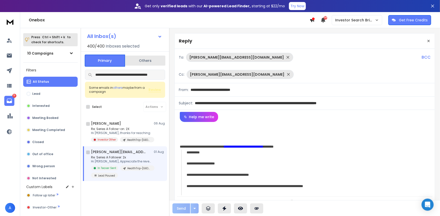
click at [426, 42] on icon at bounding box center [428, 41] width 4 height 4
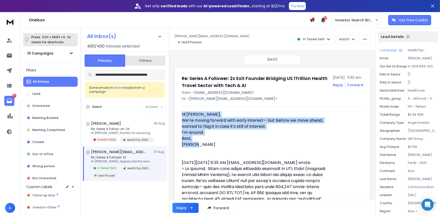
drag, startPoint x: 200, startPoint y: 145, endPoint x: 182, endPoint y: 117, distance: 33.5
click at [182, 117] on div "Hi [PERSON_NAME], We’re moving forward with early interest— but before we move …" at bounding box center [257, 198] width 151 height 173
copy div "Hi [PERSON_NAME], We’re moving forward with early interest— but before we move …"
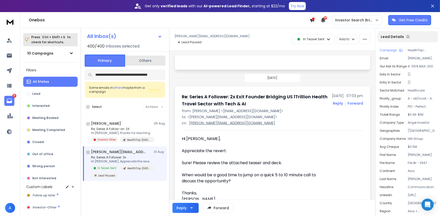
scroll to position [229, 0]
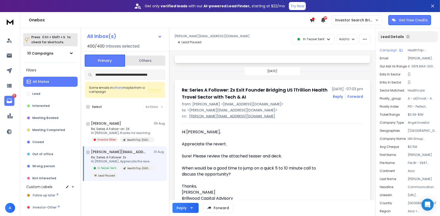
click at [340, 99] on button "Reply" at bounding box center [338, 96] width 10 height 5
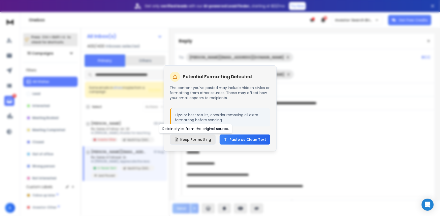
click at [202, 138] on button "Keep Formatting" at bounding box center [192, 140] width 45 height 10
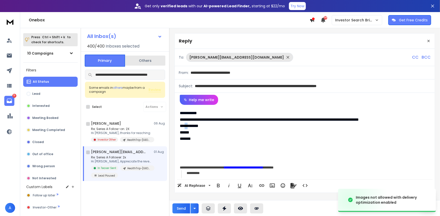
drag, startPoint x: 185, startPoint y: 128, endPoint x: 189, endPoint y: 127, distance: 4.3
click at [189, 127] on div "**********" at bounding box center [305, 142] width 260 height 74
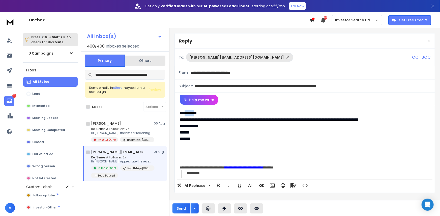
drag, startPoint x: 197, startPoint y: 114, endPoint x: 185, endPoint y: 114, distance: 11.6
click at [185, 114] on span "**********" at bounding box center [188, 113] width 17 height 4
click at [181, 209] on button "Send" at bounding box center [181, 209] width 18 height 10
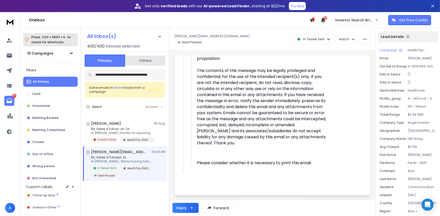
scroll to position [1321, 0]
click at [295, 199] on div "View all 4 replies" at bounding box center [272, 203] width 58 height 8
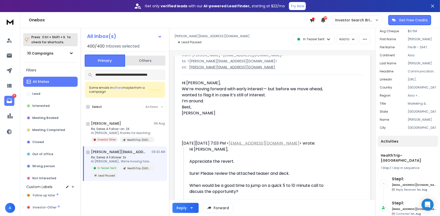
scroll to position [69, 0]
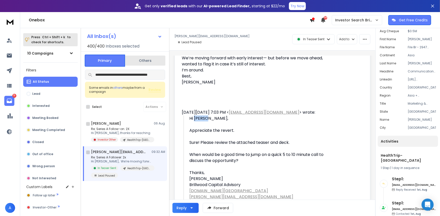
drag, startPoint x: 194, startPoint y: 126, endPoint x: 206, endPoint y: 126, distance: 12.3
click at [206, 122] on div "Hi [PERSON_NAME]," at bounding box center [259, 119] width 140 height 6
copy div "[PERSON_NAME]"
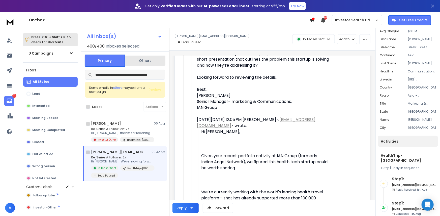
scroll to position [275, 0]
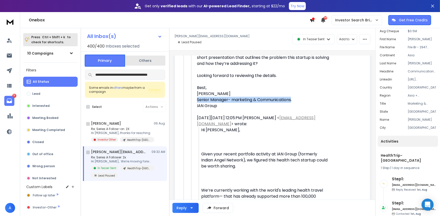
drag, startPoint x: 196, startPoint y: 98, endPoint x: 292, endPoint y: 98, distance: 96.0
copy div "Senior Manager- marketing & Communications"
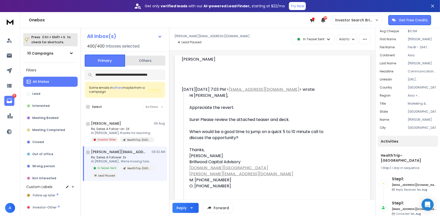
scroll to position [206, 0]
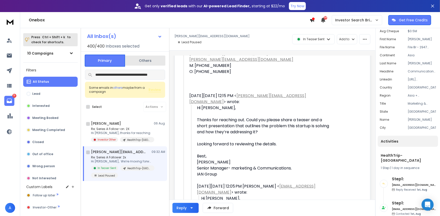
click at [108, 75] on input "**********" at bounding box center [125, 75] width 80 height 10
paste input
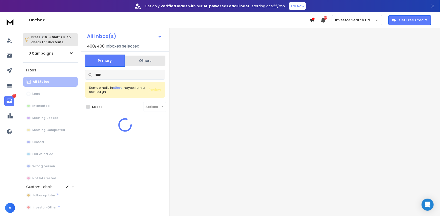
scroll to position [0, 0]
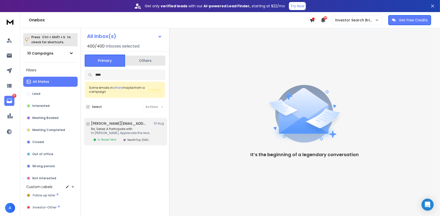
click at [135, 127] on p "Re: Series A Participate with" at bounding box center [121, 129] width 60 height 4
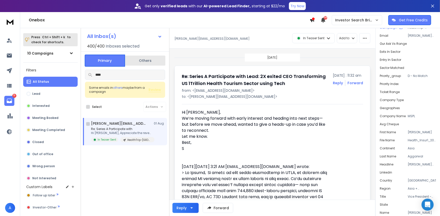
scroll to position [114, 0]
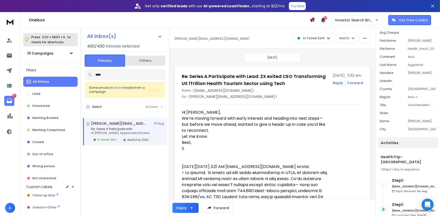
click at [415, 106] on p "Vice President - Innovations & Investments" at bounding box center [421, 105] width 28 height 4
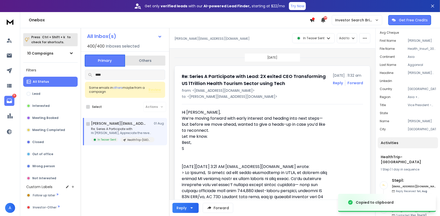
click at [418, 88] on p "[GEOGRAPHIC_DATA]" at bounding box center [421, 89] width 28 height 4
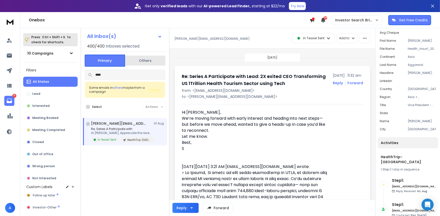
click at [143, 76] on input "****" at bounding box center [125, 75] width 80 height 10
paste input "******"
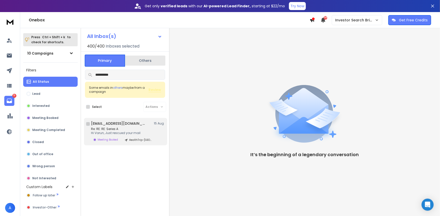
click at [150, 125] on div "[EMAIL_ADDRESS][DOMAIN_NAME] [DATE]" at bounding box center [128, 123] width 74 height 5
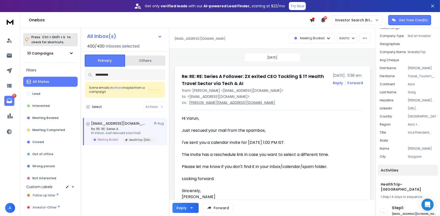
scroll to position [69, 0]
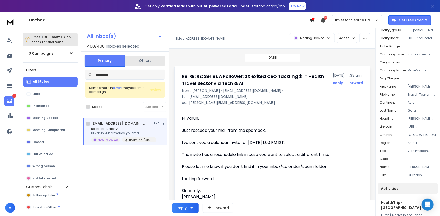
click at [414, 153] on p "Vice President, Investor Relations" at bounding box center [421, 151] width 28 height 4
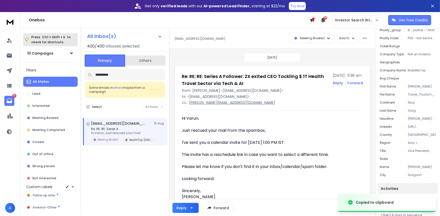
click at [413, 136] on p "[GEOGRAPHIC_DATA]" at bounding box center [421, 135] width 28 height 4
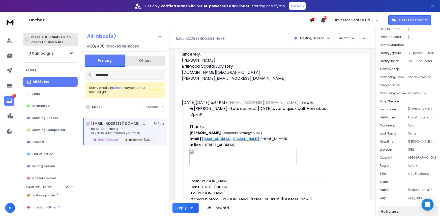
scroll to position [137, 0]
drag, startPoint x: 213, startPoint y: 138, endPoint x: 253, endPoint y: 137, distance: 39.6
click at [253, 135] on span "| Corporate Strategy & M&A" at bounding box center [242, 133] width 42 height 4
copy span "Corporate Strategy & M&A"
click at [107, 76] on input "**********" at bounding box center [125, 75] width 80 height 10
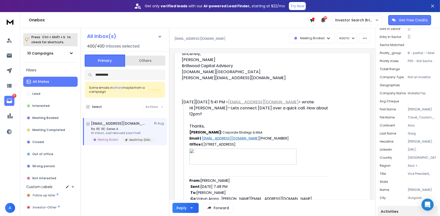
click at [107, 76] on input "**********" at bounding box center [125, 75] width 80 height 10
paste input
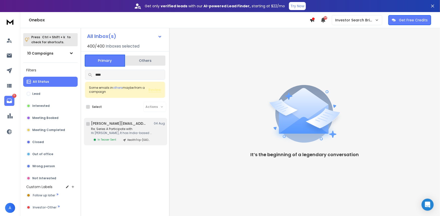
click at [119, 134] on p "Hi [PERSON_NAME], It has India-based entity" at bounding box center [121, 133] width 60 height 4
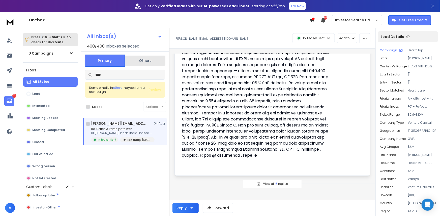
scroll to position [229, 0]
click at [278, 184] on p "View all 6 replies" at bounding box center [275, 184] width 25 height 4
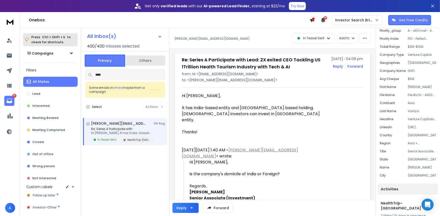
scroll to position [69, 0]
click at [414, 151] on p "Senior Associate - Investment" at bounding box center [421, 151] width 28 height 4
click at [413, 136] on p "[GEOGRAPHIC_DATA]" at bounding box center [421, 135] width 28 height 4
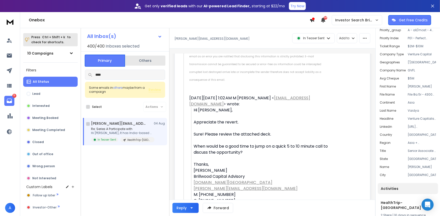
scroll to position [595, 0]
click at [118, 75] on input "****" at bounding box center [125, 75] width 80 height 10
click at [118, 76] on input "****" at bounding box center [125, 75] width 80 height 10
paste input "*******"
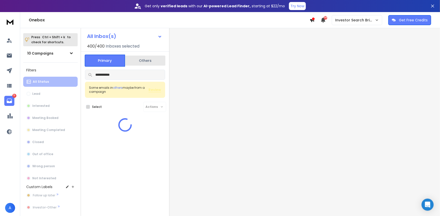
scroll to position [0, 0]
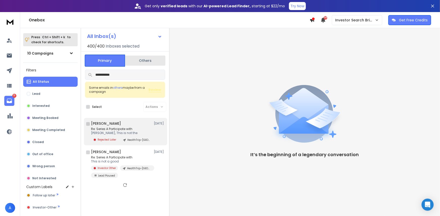
click at [119, 131] on p "Re: Series A Participate with" at bounding box center [121, 129] width 60 height 4
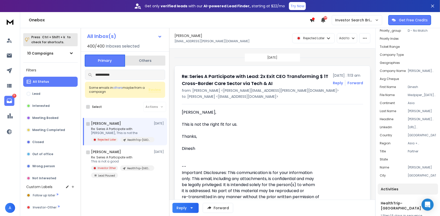
scroll to position [69, 0]
click at [415, 152] on p "Partner" at bounding box center [421, 151] width 28 height 4
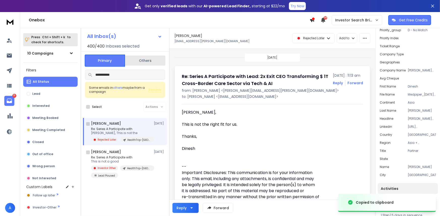
click at [411, 136] on p "[GEOGRAPHIC_DATA]" at bounding box center [421, 135] width 28 height 4
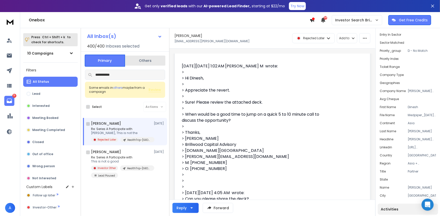
scroll to position [46, 0]
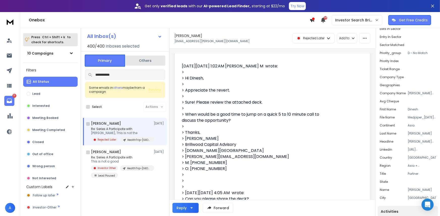
click at [116, 78] on input "**********" at bounding box center [125, 75] width 80 height 10
click at [117, 77] on input "**********" at bounding box center [125, 75] width 80 height 10
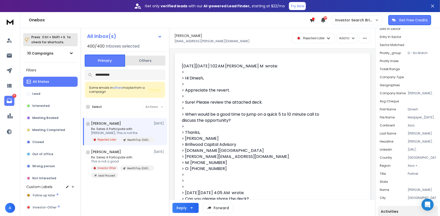
click at [117, 77] on input "**********" at bounding box center [125, 75] width 80 height 10
paste input "**********"
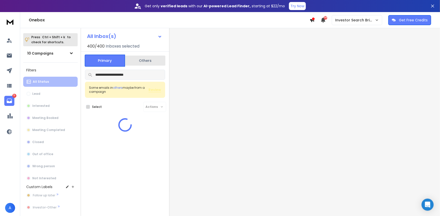
scroll to position [0, 0]
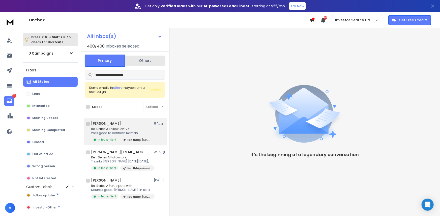
click at [135, 129] on p "Re: Series A Follow-on: 2X" at bounding box center [121, 129] width 60 height 4
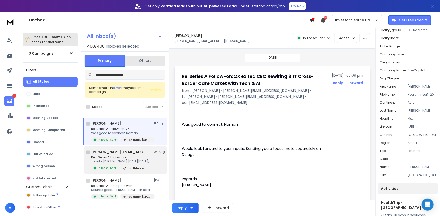
click at [145, 159] on p "Re: : Series A Follow-on:" at bounding box center [121, 158] width 60 height 4
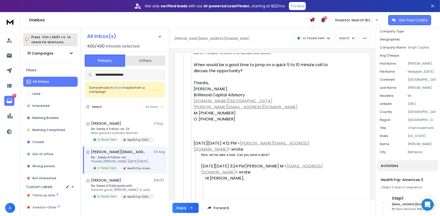
scroll to position [69, 0]
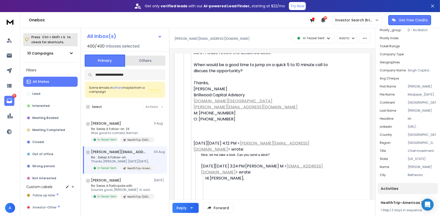
click at [419, 150] on p "Chief Investment Officer" at bounding box center [421, 151] width 28 height 4
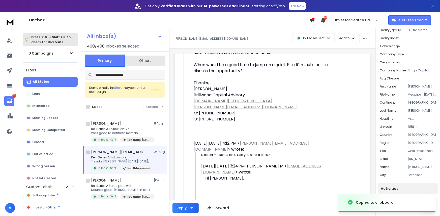
click at [415, 135] on p "[GEOGRAPHIC_DATA]" at bounding box center [421, 135] width 28 height 4
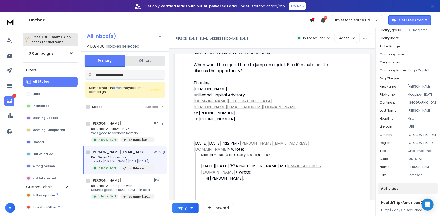
click at [113, 75] on input "**********" at bounding box center [125, 75] width 80 height 10
paste input "**"
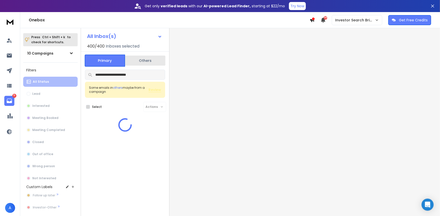
scroll to position [0, 0]
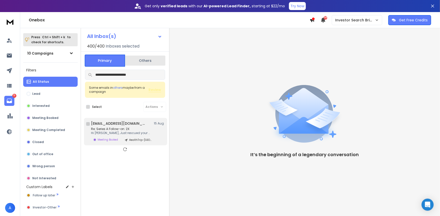
click at [140, 127] on p "Re: Series A Follow-on: 2X" at bounding box center [121, 129] width 60 height 4
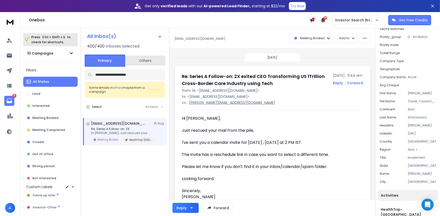
scroll to position [69, 0]
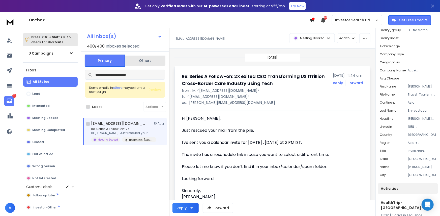
click at [416, 152] on p "Investment Professional" at bounding box center [421, 151] width 28 height 4
click at [409, 137] on p "[GEOGRAPHIC_DATA]" at bounding box center [421, 135] width 28 height 4
click at [129, 77] on input "**********" at bounding box center [125, 75] width 80 height 10
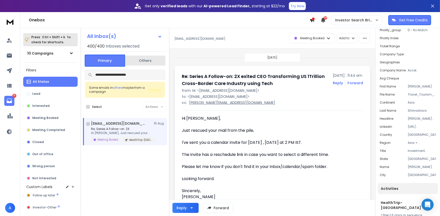
paste input
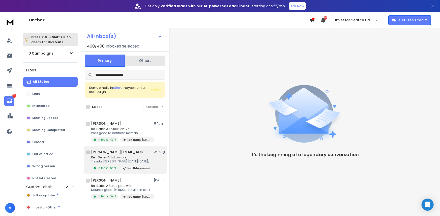
click at [141, 156] on p "Re: : Series A Follow-on:" at bounding box center [121, 158] width 60 height 4
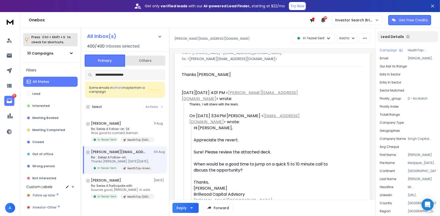
scroll to position [23, 0]
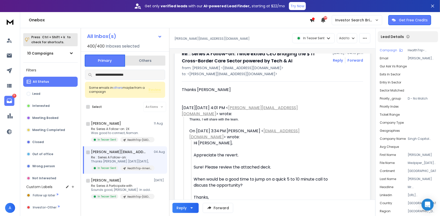
click at [109, 78] on input "**********" at bounding box center [125, 75] width 80 height 10
paste input "**"
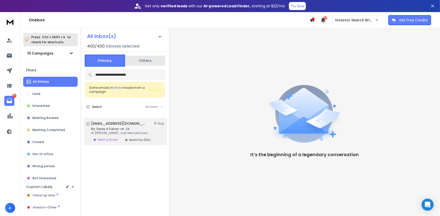
click at [140, 126] on div "[EMAIL_ADDRESS][DOMAIN_NAME] [DATE] Re: Series A Follow-on: 2X Hi [PERSON_NAME]…" at bounding box center [128, 131] width 74 height 21
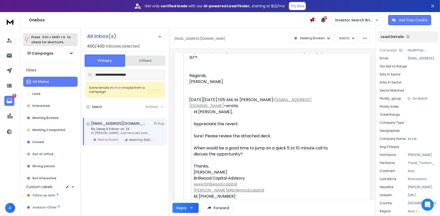
scroll to position [183, 0]
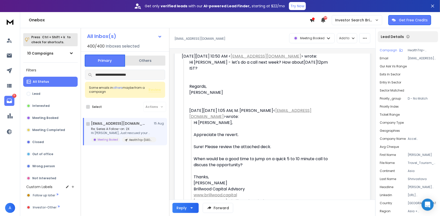
click at [111, 75] on input "**********" at bounding box center [125, 75] width 80 height 10
click at [111, 76] on input "**********" at bounding box center [125, 75] width 80 height 10
click at [144, 74] on input "**********" at bounding box center [125, 75] width 80 height 10
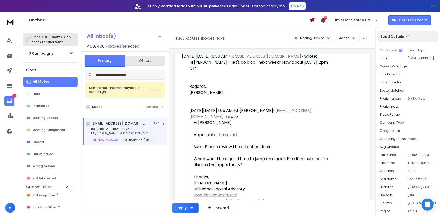
click at [144, 74] on input "**********" at bounding box center [125, 75] width 80 height 10
paste input
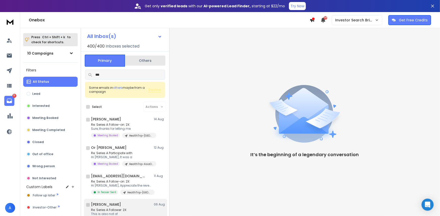
scroll to position [0, 0]
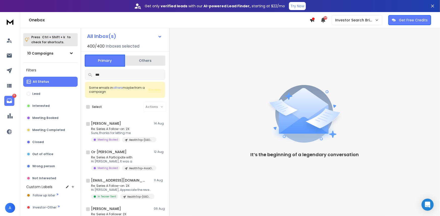
click at [113, 77] on input "***" at bounding box center [125, 75] width 80 height 10
paste input "**********"
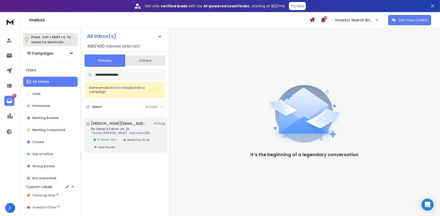
click at [116, 120] on div "[PERSON_NAME][EMAIL_ADDRESS][DOMAIN_NAME] [DATE] Re: Series A Follow-on: 2x Tha…" at bounding box center [125, 135] width 83 height 35
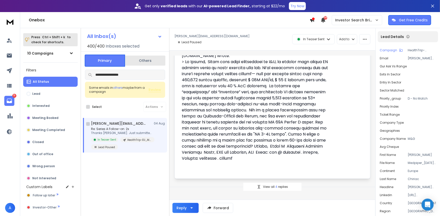
scroll to position [109, 0]
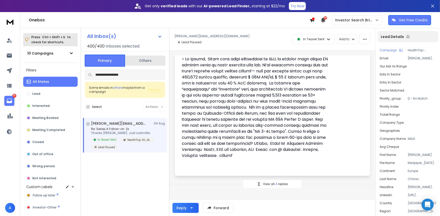
click at [275, 184] on span "4" at bounding box center [276, 184] width 3 height 4
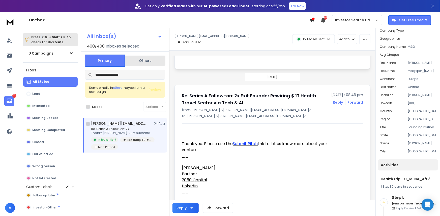
scroll to position [91, 0]
click at [418, 129] on p "Founding Partner" at bounding box center [421, 128] width 28 height 4
click at [417, 138] on p "[GEOGRAPHIC_DATA]" at bounding box center [421, 136] width 28 height 4
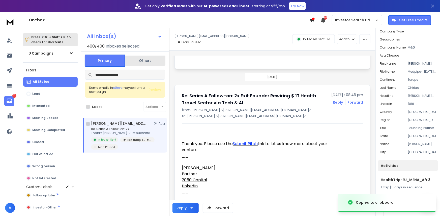
click at [423, 113] on p "[GEOGRAPHIC_DATA]" at bounding box center [421, 112] width 28 height 4
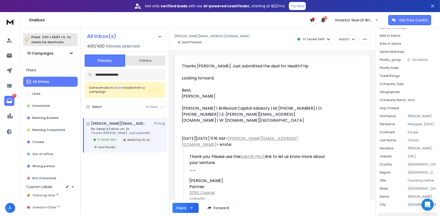
scroll to position [46, 0]
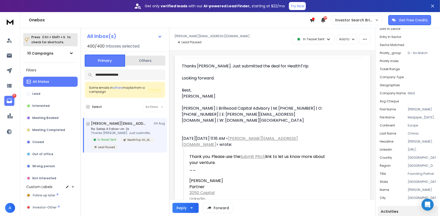
click at [416, 157] on p "[GEOGRAPHIC_DATA]" at bounding box center [421, 158] width 28 height 4
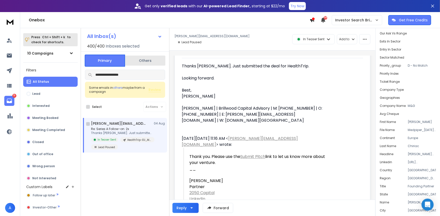
scroll to position [0, 0]
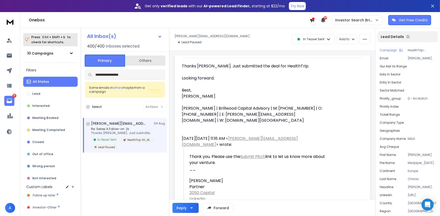
click at [127, 76] on input "**********" at bounding box center [125, 75] width 80 height 10
paste input "*"
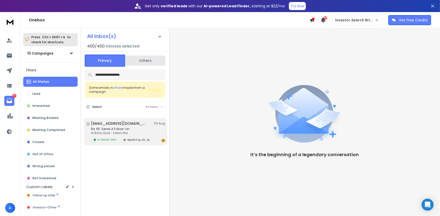
type input "**********"
click at [106, 122] on h1 "[EMAIL_ADDRESS][DOMAIN_NAME]" at bounding box center [118, 123] width 55 height 5
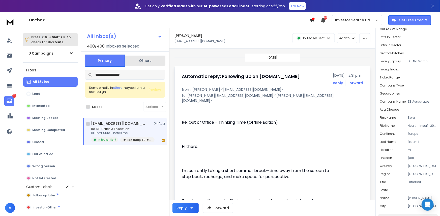
scroll to position [46, 0]
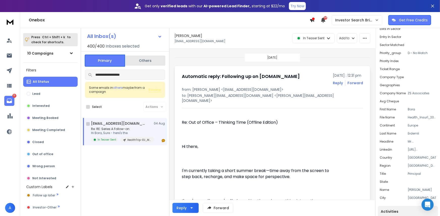
click at [422, 158] on p "[GEOGRAPHIC_DATA]" at bounding box center [421, 158] width 28 height 4
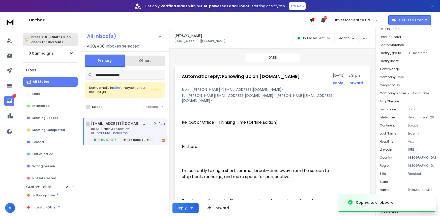
click at [418, 174] on p "Principal" at bounding box center [421, 174] width 28 height 4
